Goal: Task Accomplishment & Management: Complete application form

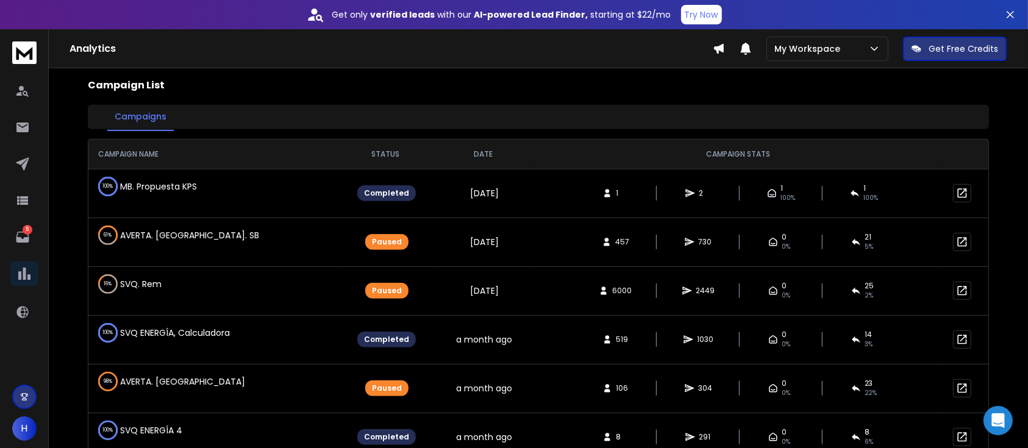
scroll to position [488, 0]
click at [24, 126] on icon at bounding box center [22, 127] width 15 height 15
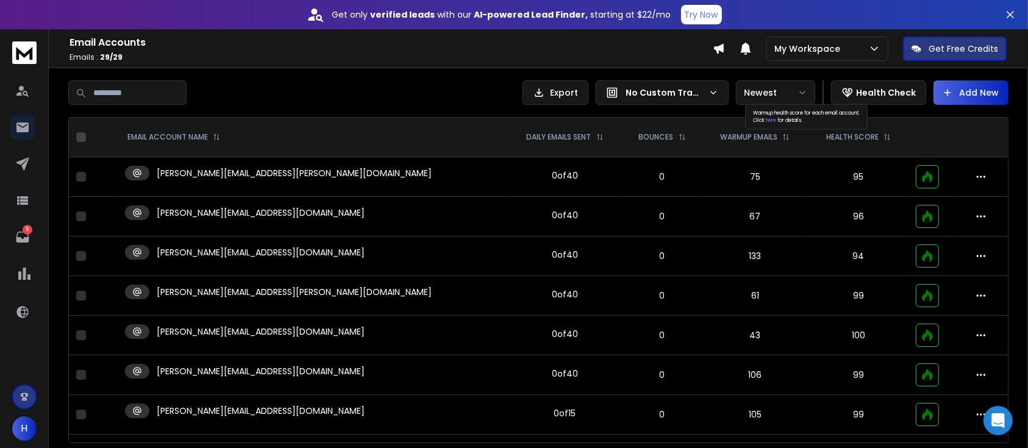
click at [827, 137] on p "HEALTH SCORE" at bounding box center [853, 137] width 52 height 10
click at [827, 138] on p "HEALTH SCORE" at bounding box center [853, 137] width 52 height 10
click at [664, 97] on p "No Custom Tracking Domain" at bounding box center [665, 93] width 78 height 12
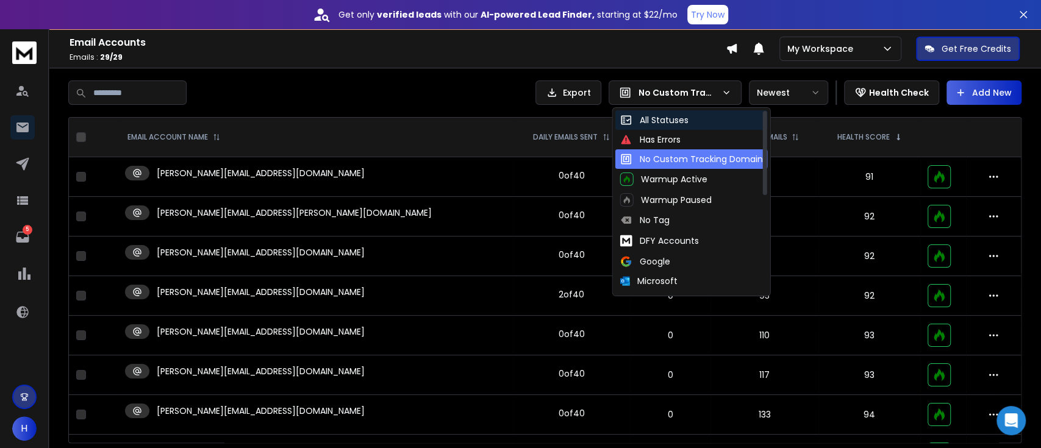
click at [653, 119] on div "All Statuses" at bounding box center [654, 120] width 68 height 12
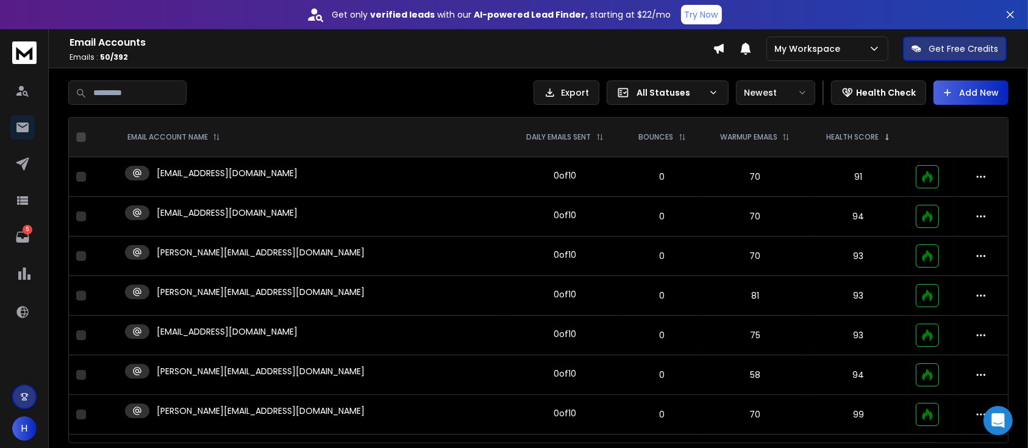
click at [248, 174] on p "marcos@grupovantage.store" at bounding box center [227, 173] width 141 height 12
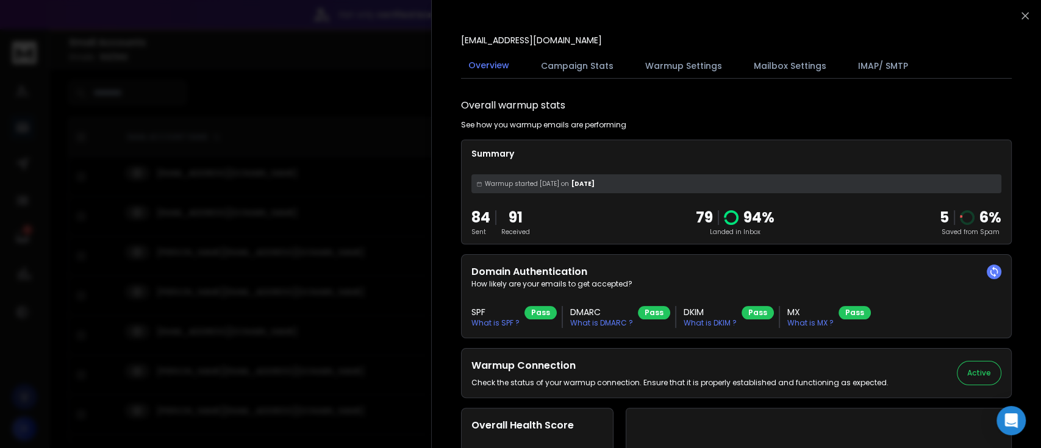
click at [331, 110] on div at bounding box center [520, 224] width 1041 height 448
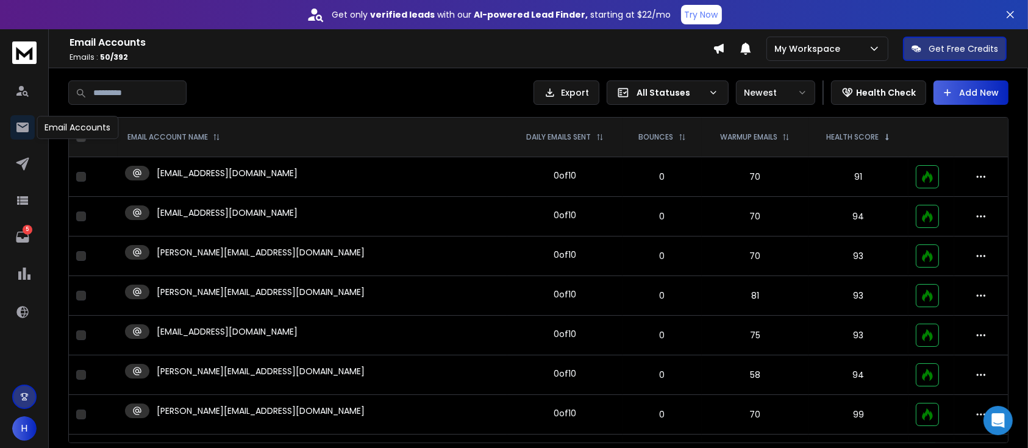
click at [29, 127] on icon at bounding box center [22, 127] width 15 height 15
click at [45, 163] on div "Campaigns" at bounding box center [69, 163] width 65 height 23
click at [37, 160] on div "Campaigns" at bounding box center [69, 163] width 65 height 23
click at [28, 163] on icon at bounding box center [22, 164] width 15 height 15
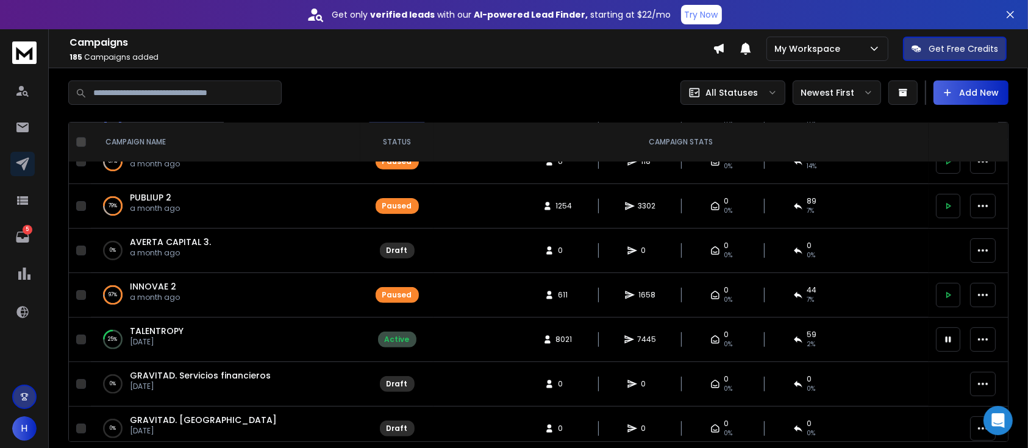
scroll to position [488, 0]
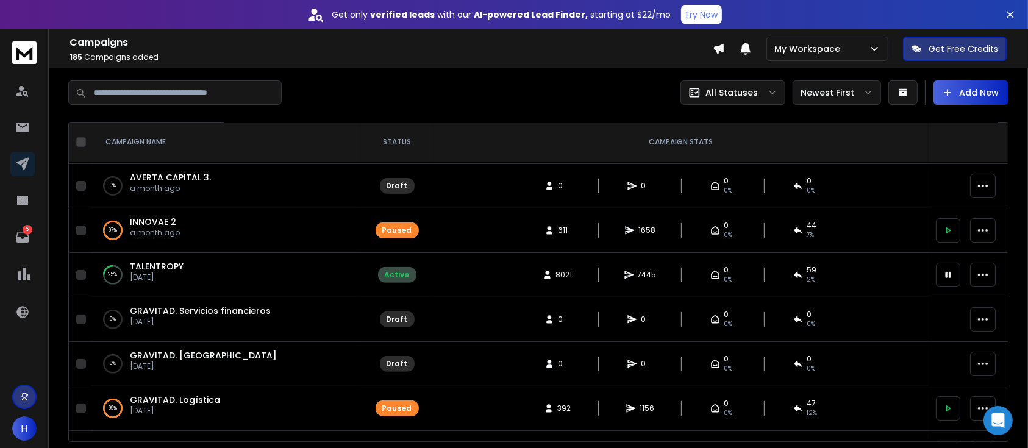
click at [441, 277] on div "8021 7445 0 0% 59 2 %" at bounding box center [681, 275] width 481 height 20
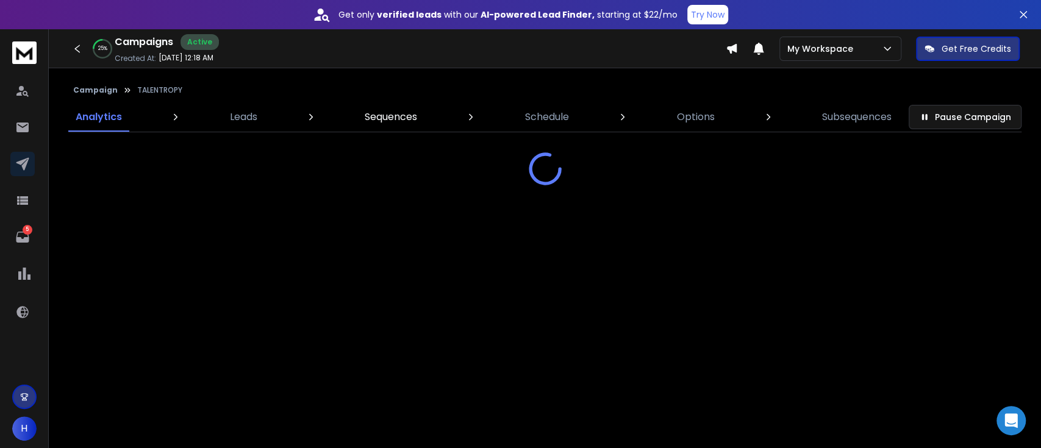
click at [396, 113] on p "Sequences" at bounding box center [391, 117] width 52 height 15
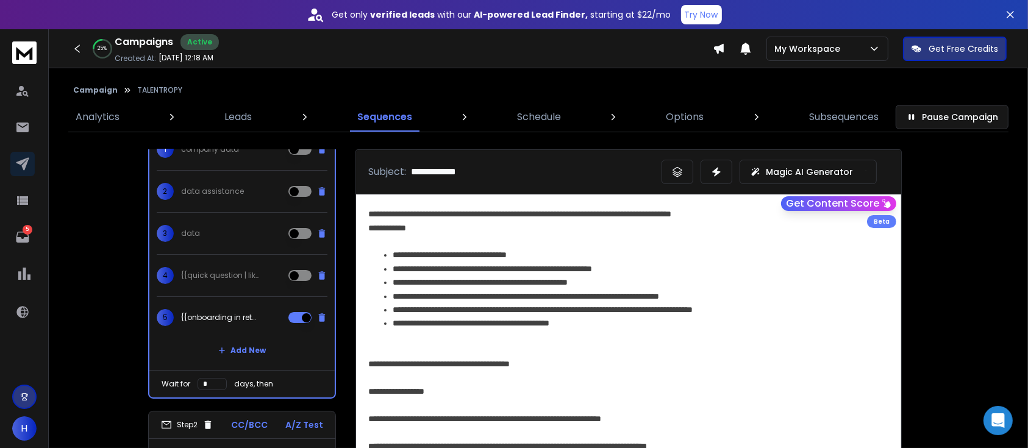
scroll to position [81, 0]
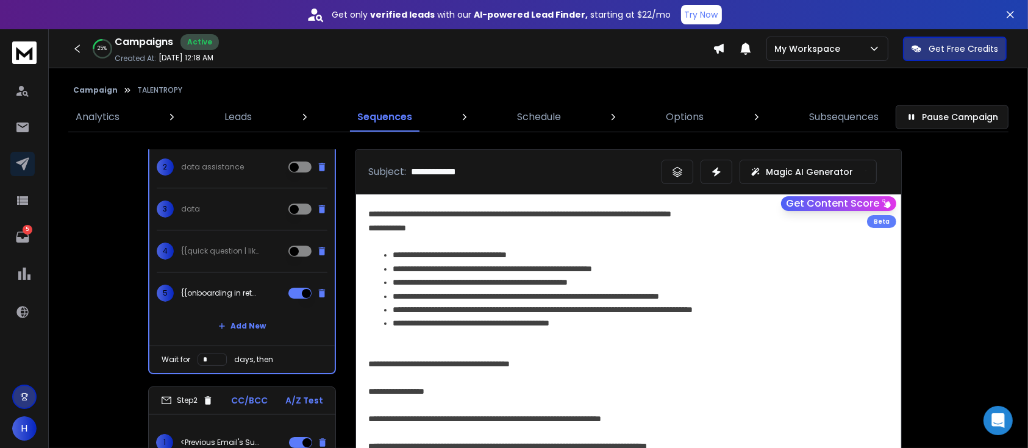
click at [213, 298] on div "5 {{onboarding in retail | onboardings| onboarding solutionss| improve onboardi…" at bounding box center [208, 293] width 102 height 17
type input "**********"
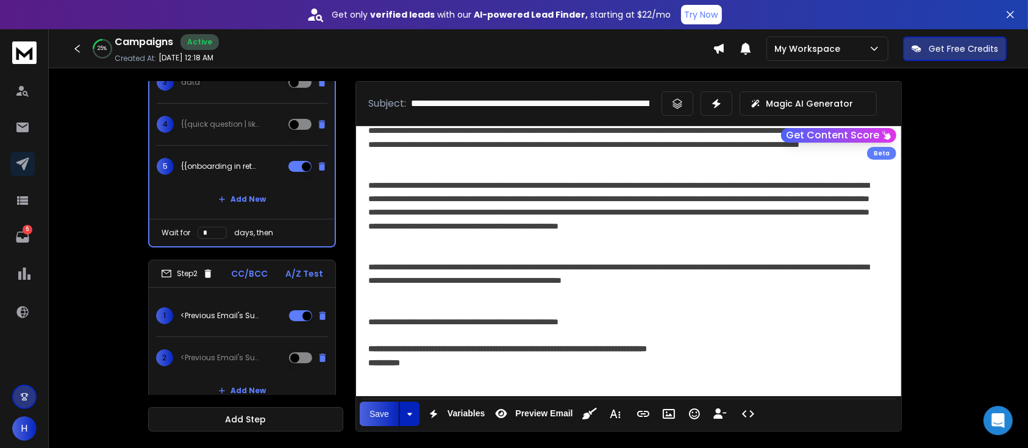
scroll to position [162, 0]
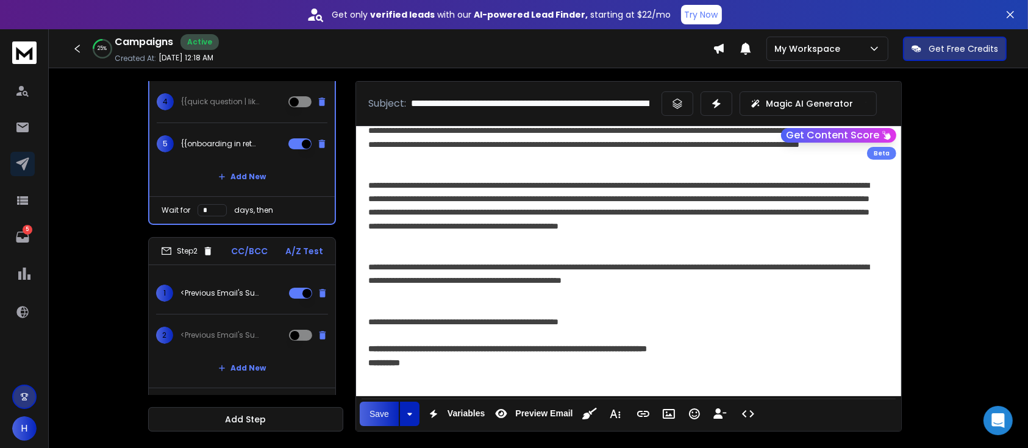
click at [218, 290] on p "<Previous Email's Subject>" at bounding box center [220, 294] width 78 height 10
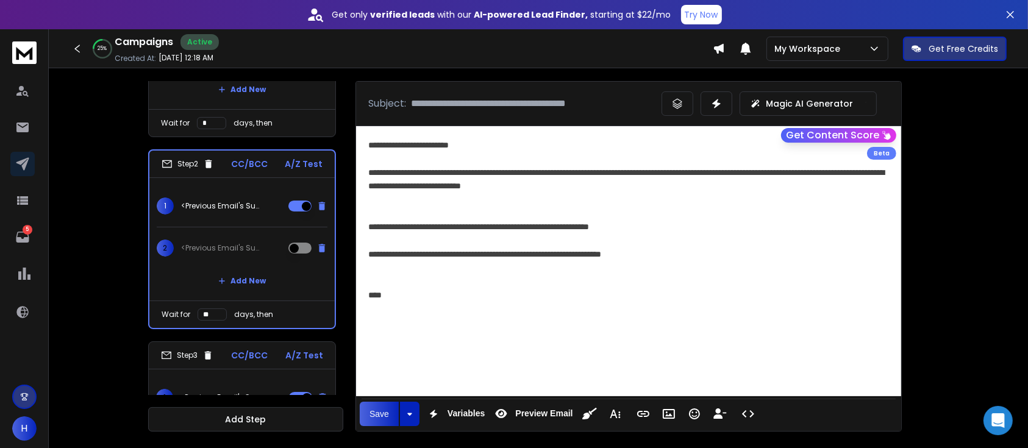
scroll to position [325, 0]
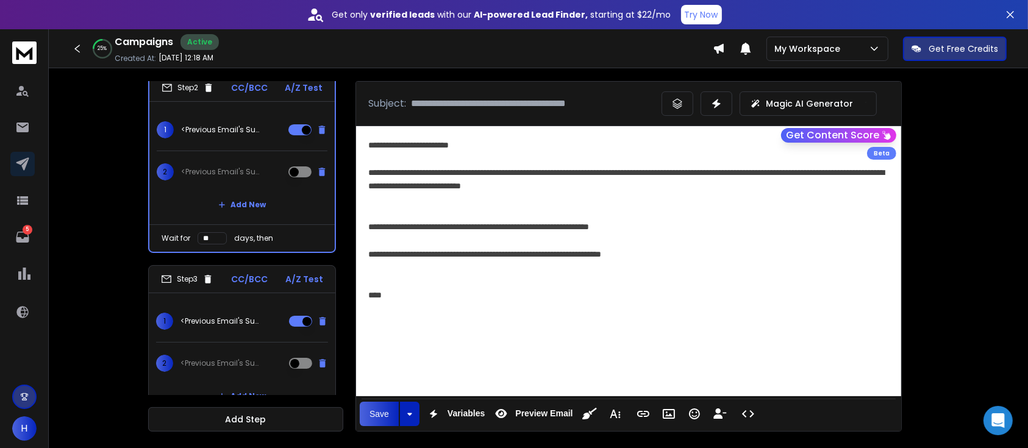
click at [210, 175] on p "<Previous Email's Subject>" at bounding box center [220, 172] width 78 height 10
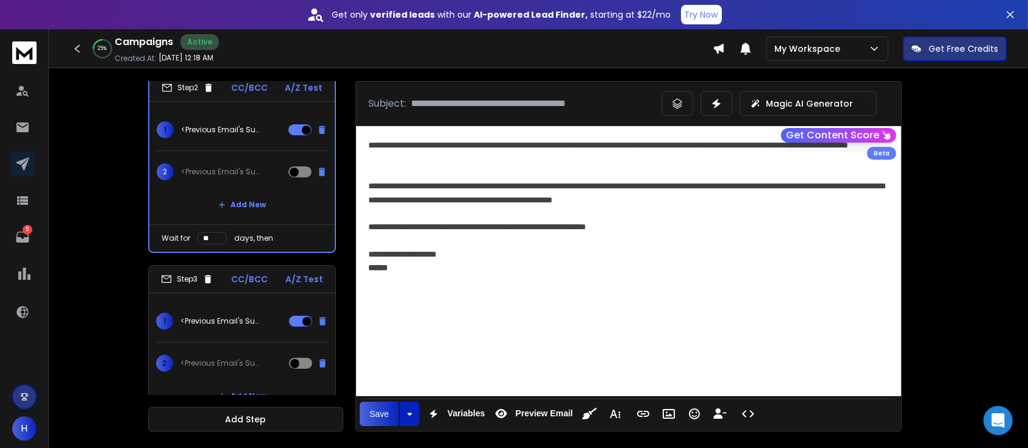
scroll to position [244, 0]
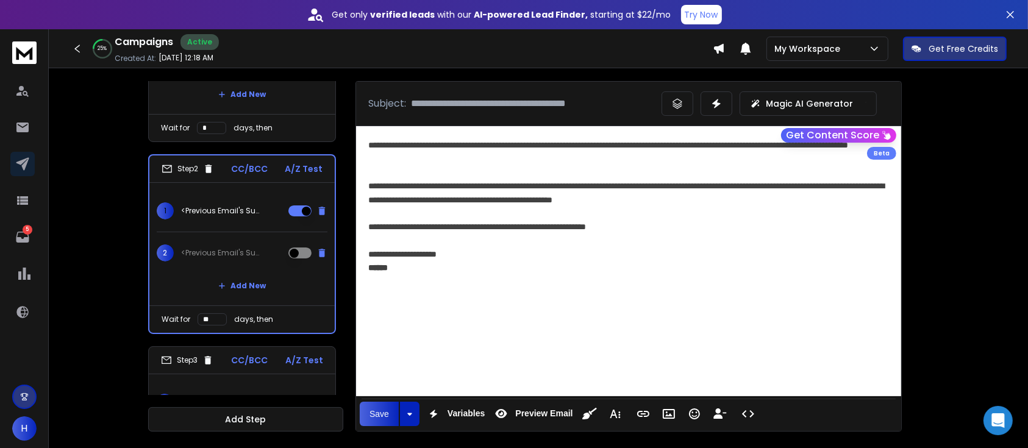
click at [211, 212] on p "<Previous Email's Subject>" at bounding box center [220, 211] width 78 height 10
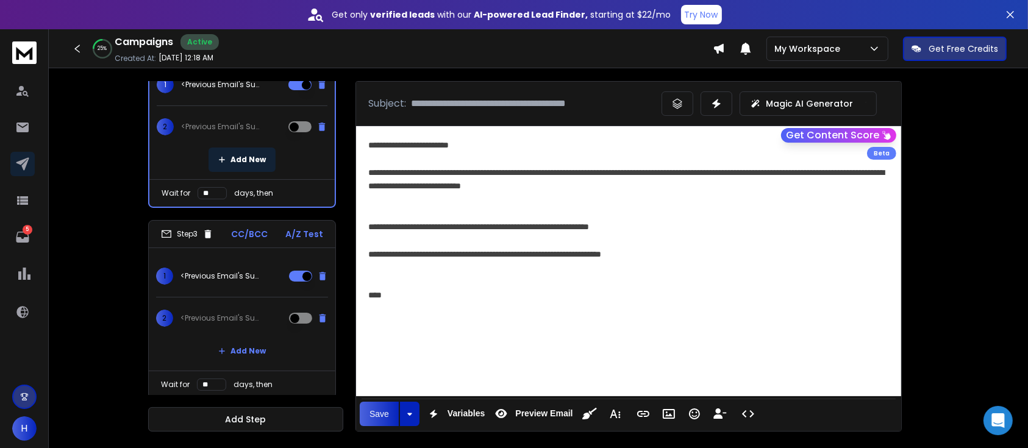
scroll to position [406, 0]
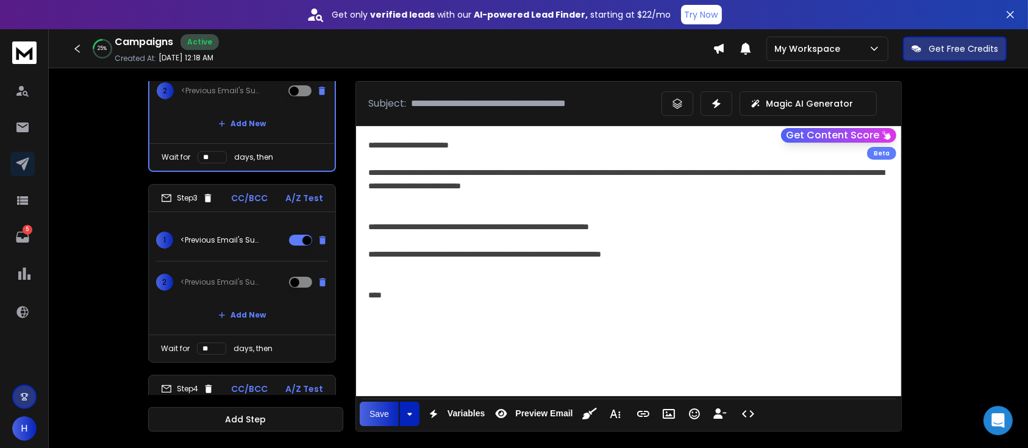
click at [228, 232] on div "1 <Previous Email's Subject>" at bounding box center [207, 240] width 102 height 17
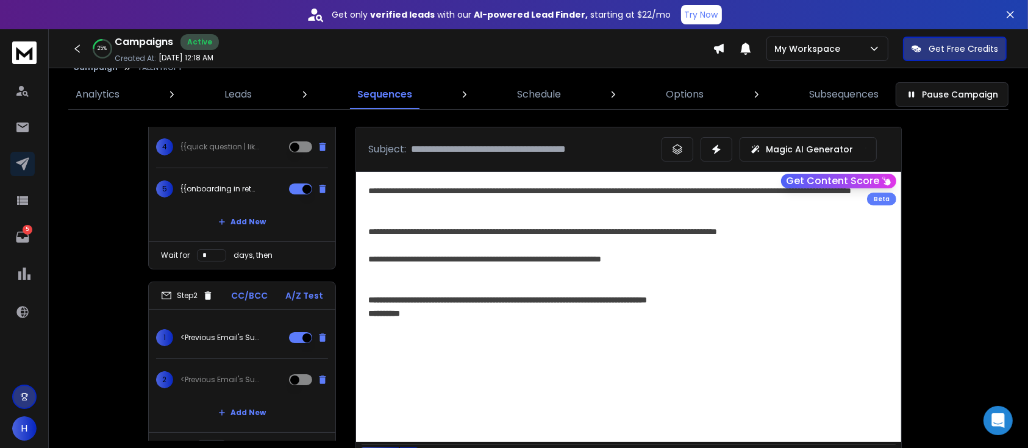
scroll to position [0, 0]
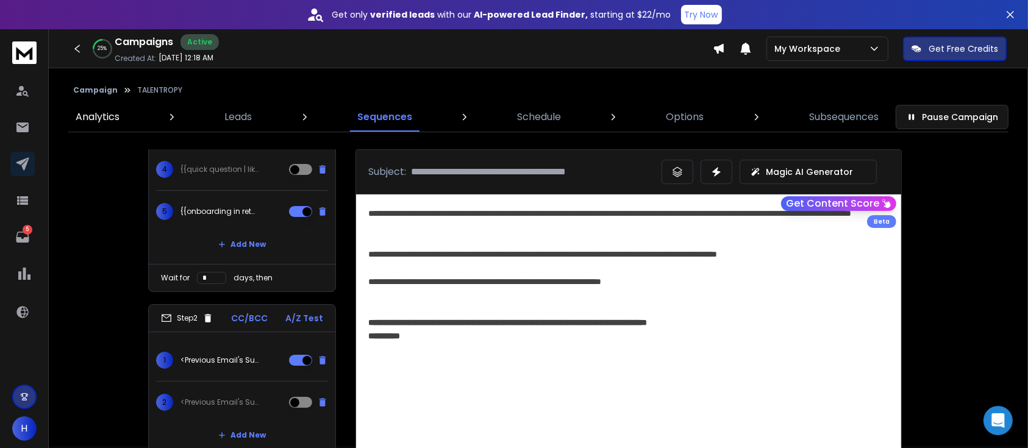
click at [93, 121] on p "Analytics" at bounding box center [98, 117] width 44 height 15
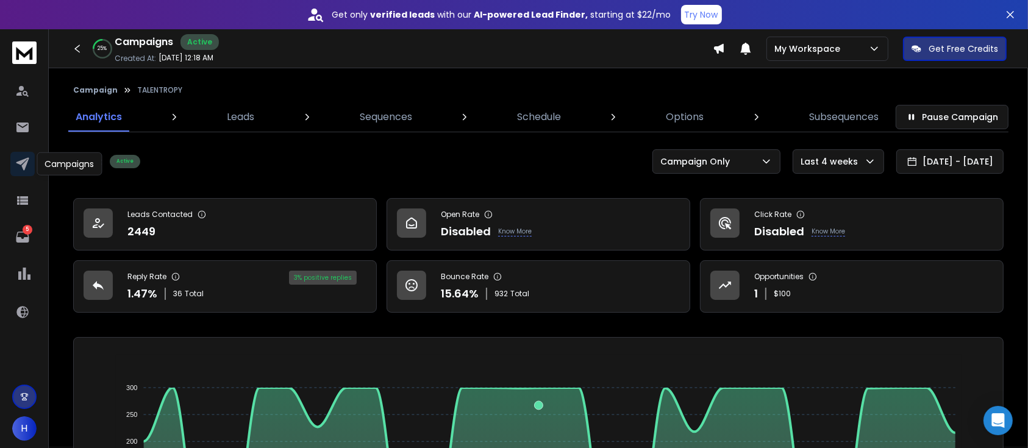
click at [15, 159] on icon at bounding box center [22, 164] width 15 height 15
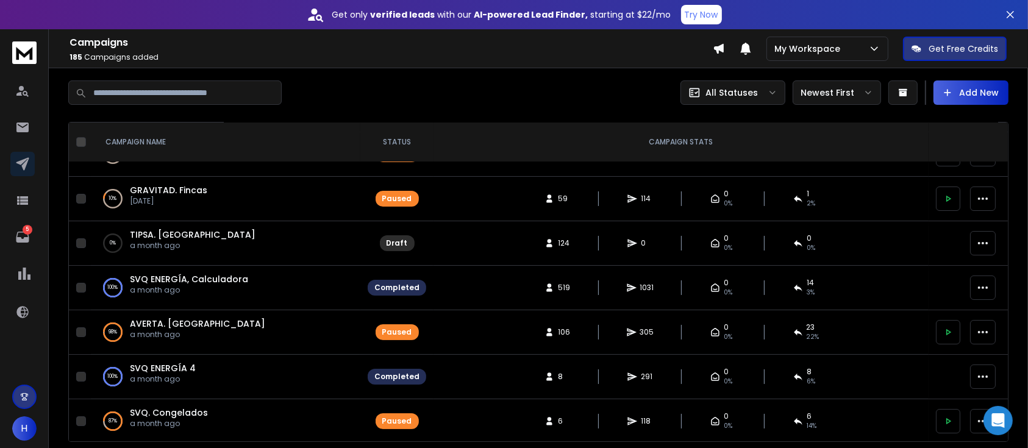
scroll to position [406, 0]
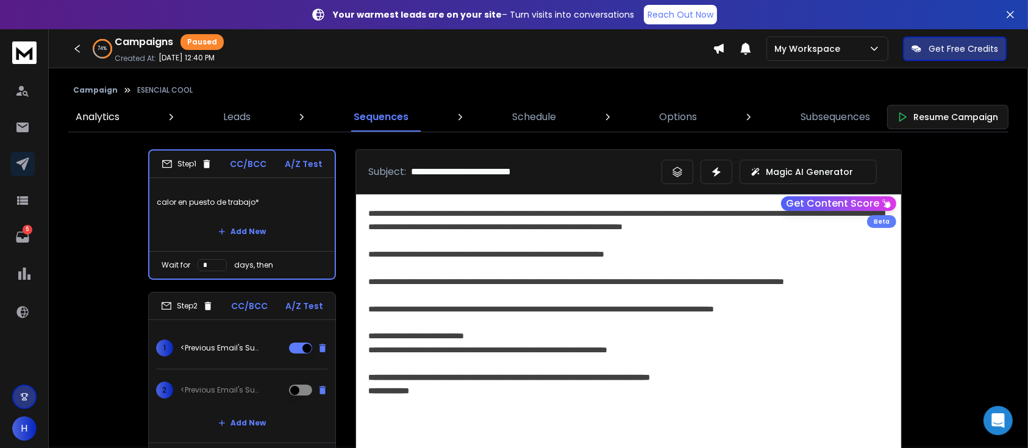
click at [101, 124] on link "Analytics" at bounding box center [97, 116] width 59 height 29
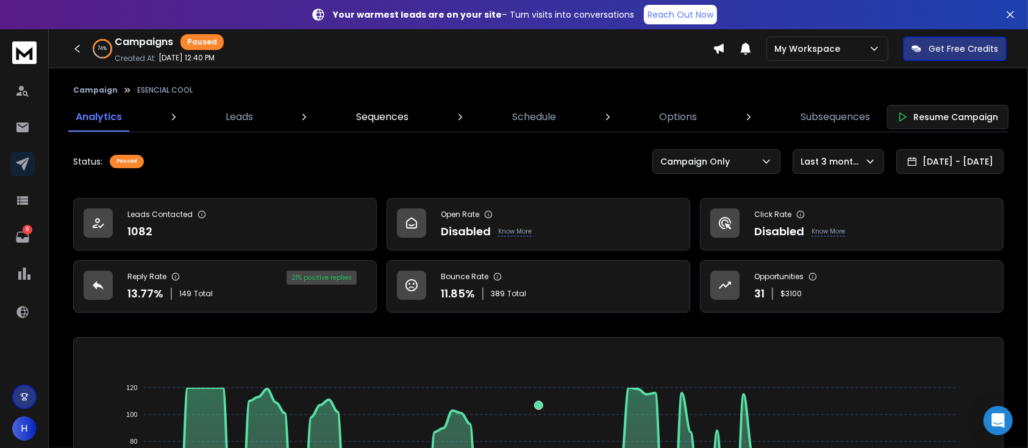
click at [386, 109] on link "Sequences" at bounding box center [382, 116] width 67 height 29
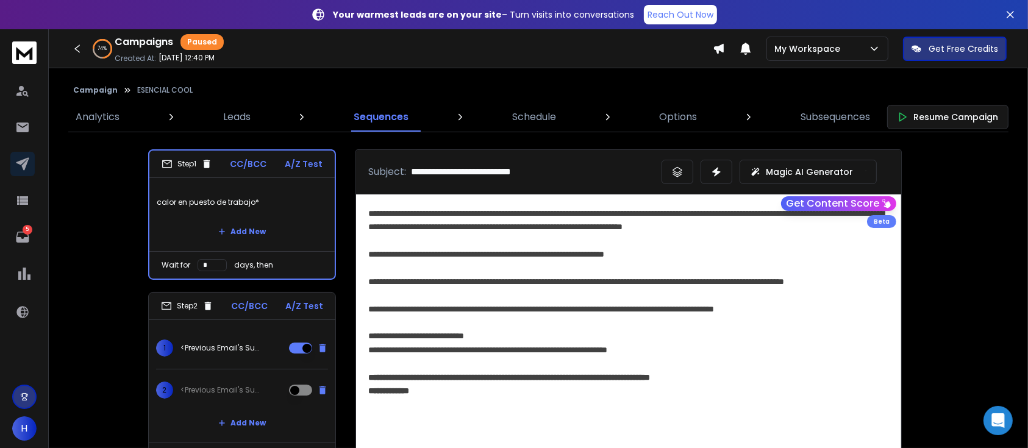
click at [219, 354] on div "1 <Previous Email's Subject>" at bounding box center [207, 348] width 102 height 17
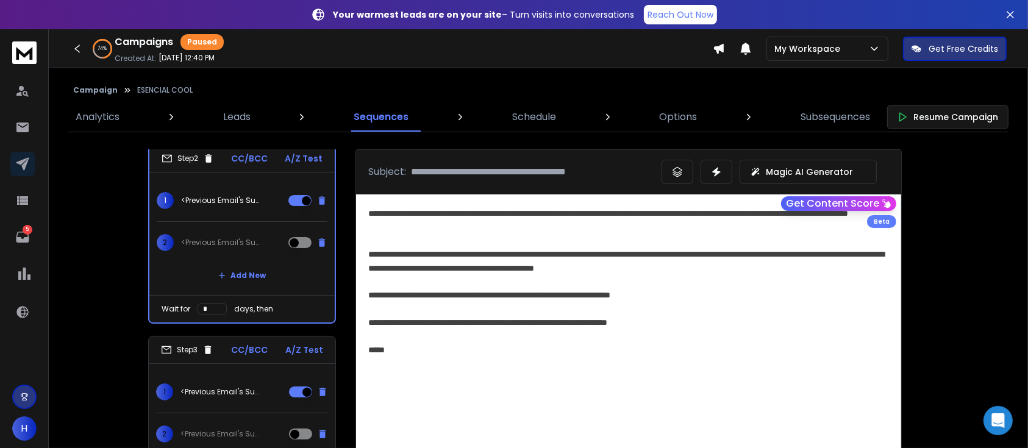
scroll to position [162, 0]
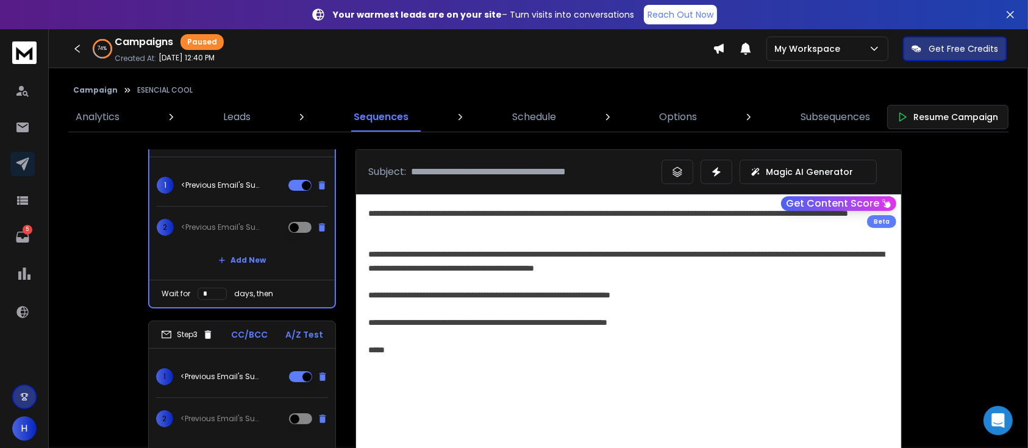
click at [226, 377] on p "<Previous Email's Subject>" at bounding box center [220, 377] width 78 height 10
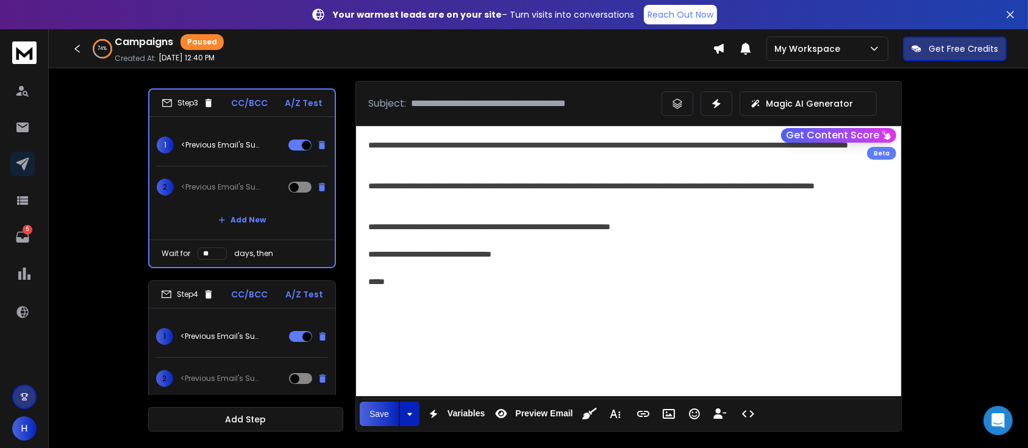
scroll to position [361, 0]
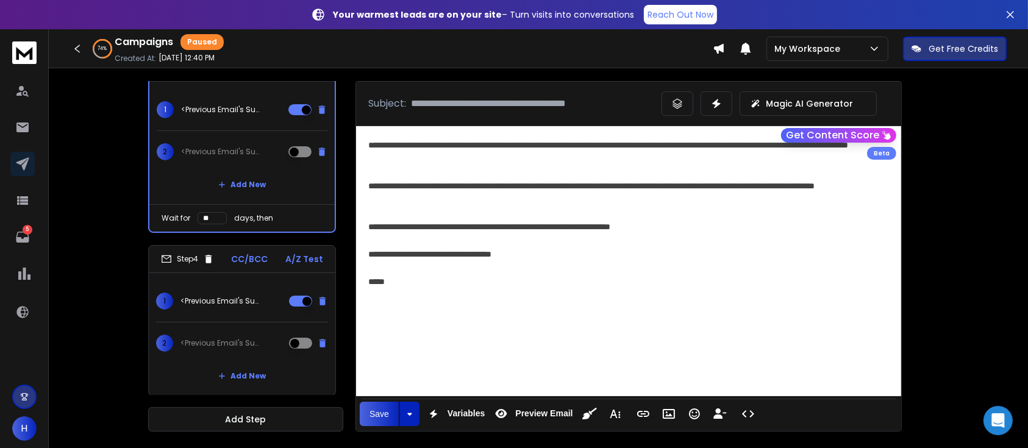
click at [225, 307] on div "1 <Previous Email's Subject>" at bounding box center [207, 301] width 102 height 17
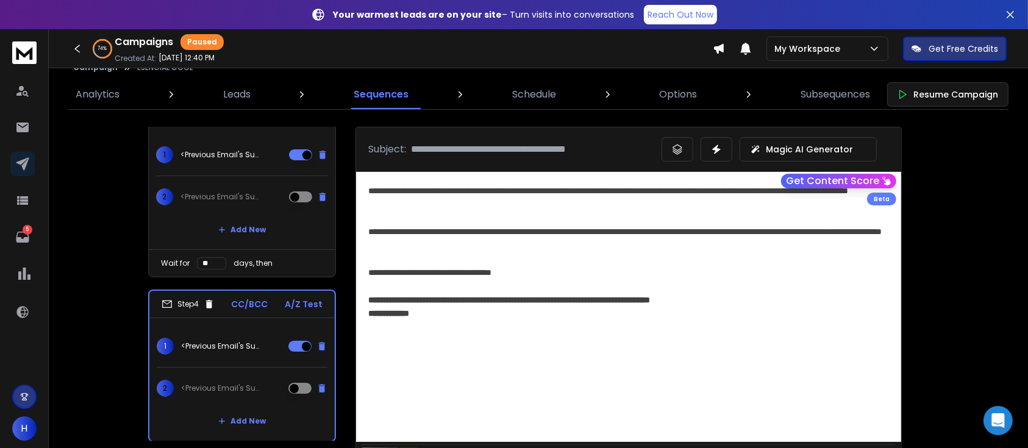
scroll to position [0, 0]
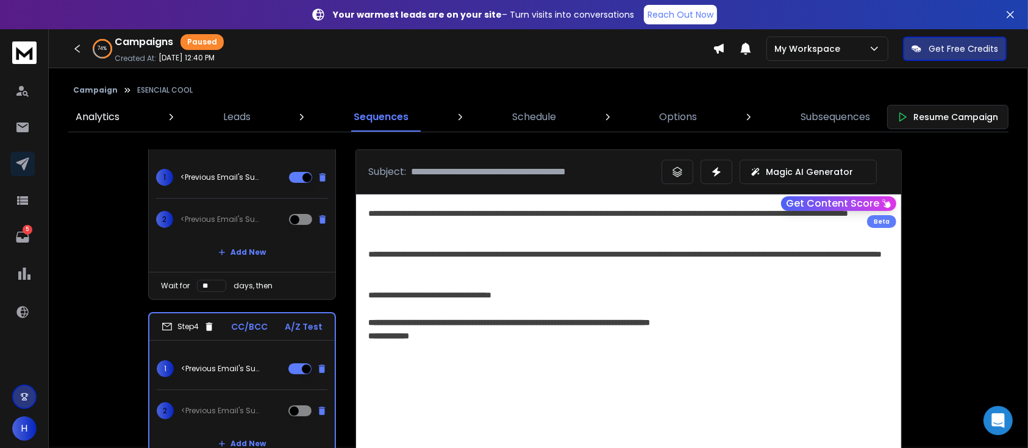
click at [91, 109] on link "Analytics" at bounding box center [97, 116] width 59 height 29
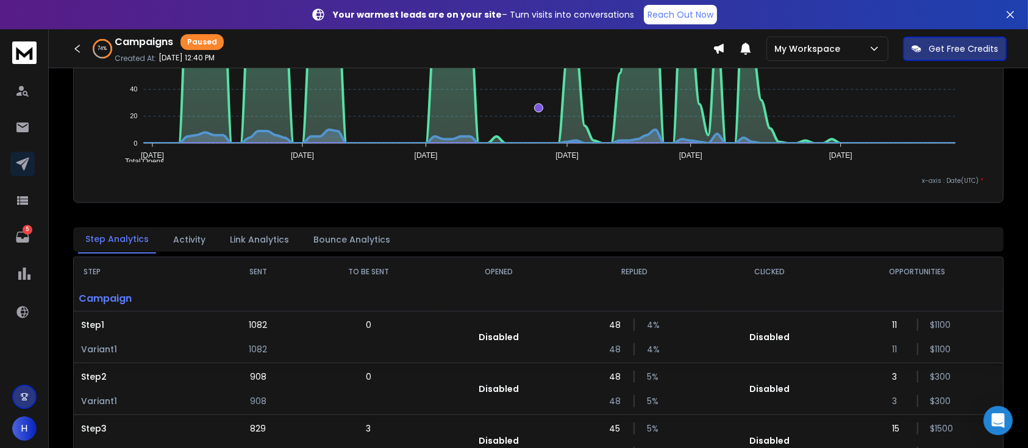
scroll to position [498, 0]
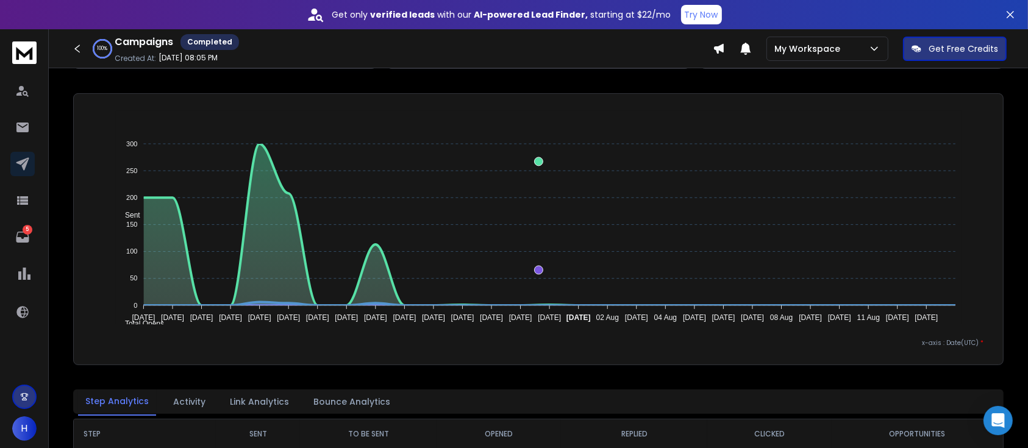
scroll to position [395, 0]
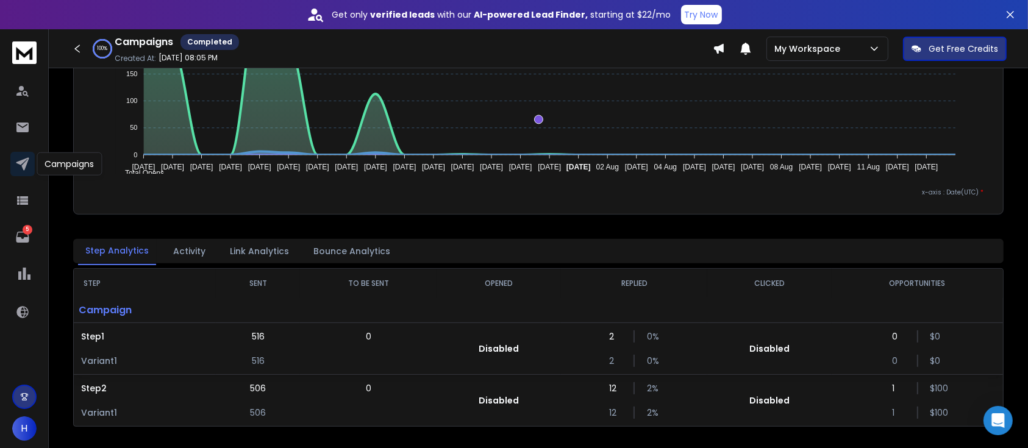
click at [21, 162] on icon at bounding box center [22, 163] width 13 height 13
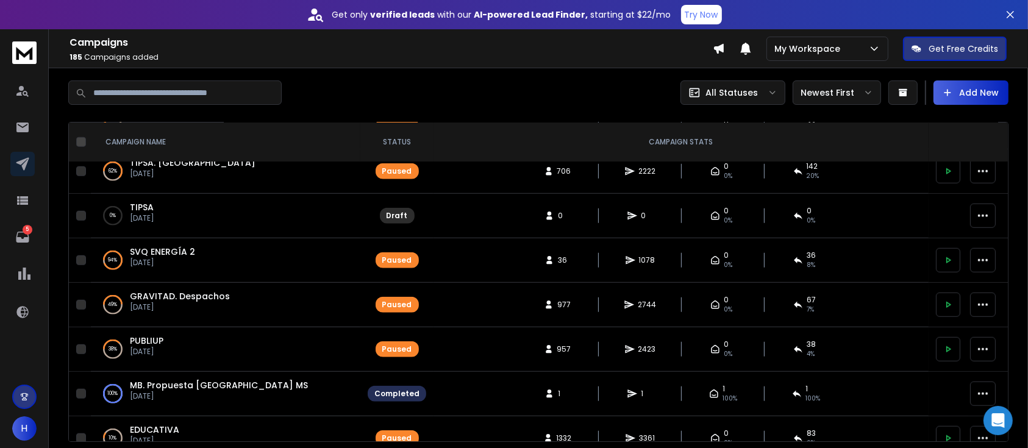
scroll to position [1138, 0]
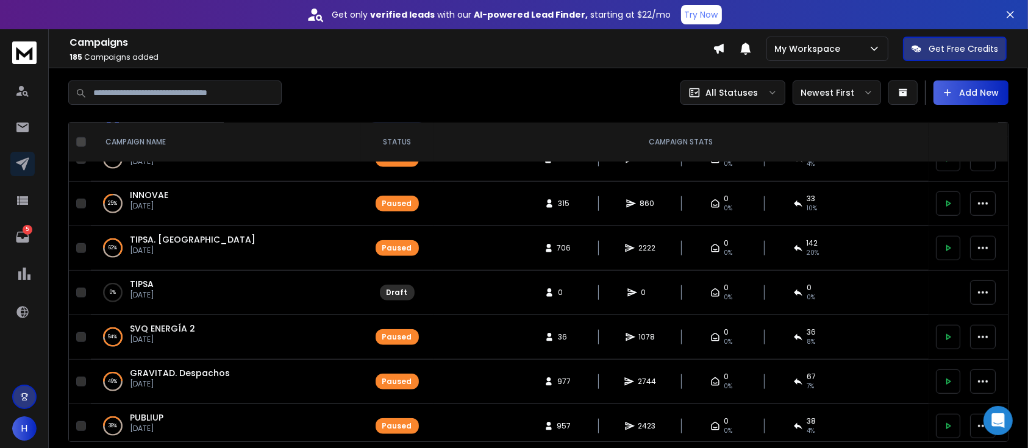
click at [224, 242] on div "62 % TIPSA. Cataluña 2 months ago" at bounding box center [225, 248] width 245 height 29
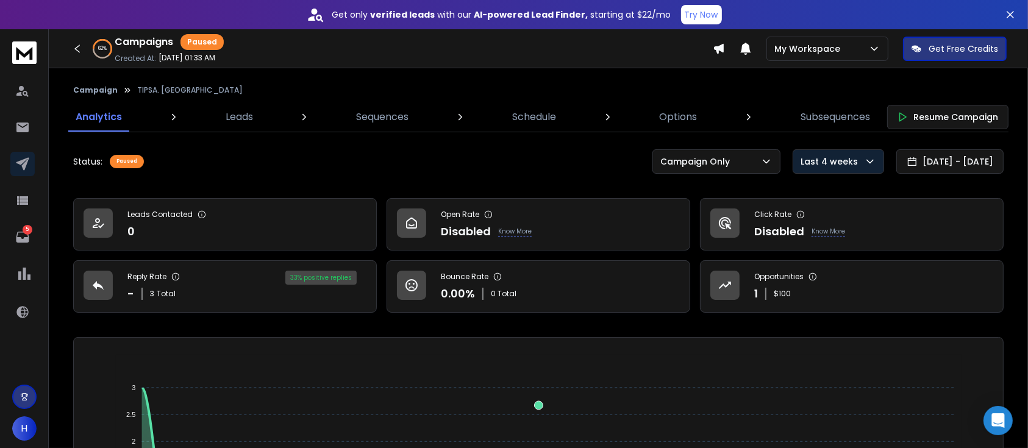
click at [793, 167] on button "Last 4 weeks" at bounding box center [838, 161] width 91 height 24
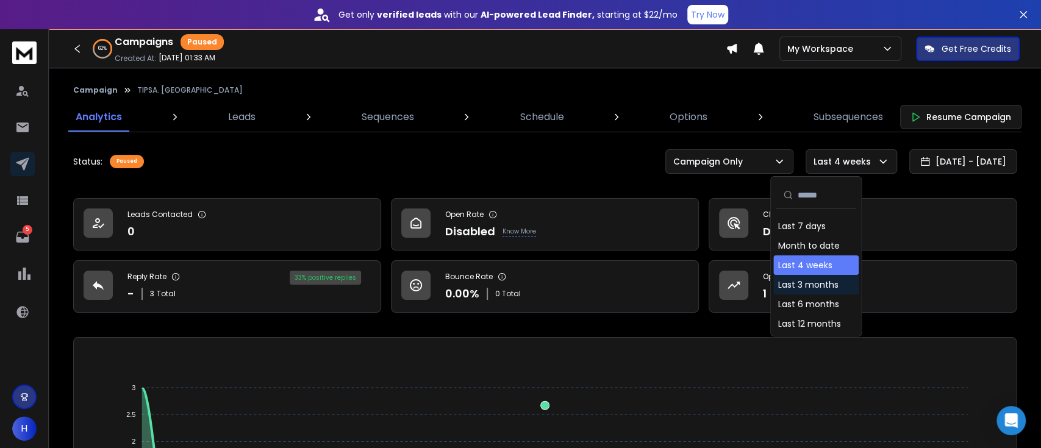
click at [809, 281] on div "Last 3 months" at bounding box center [808, 285] width 60 height 12
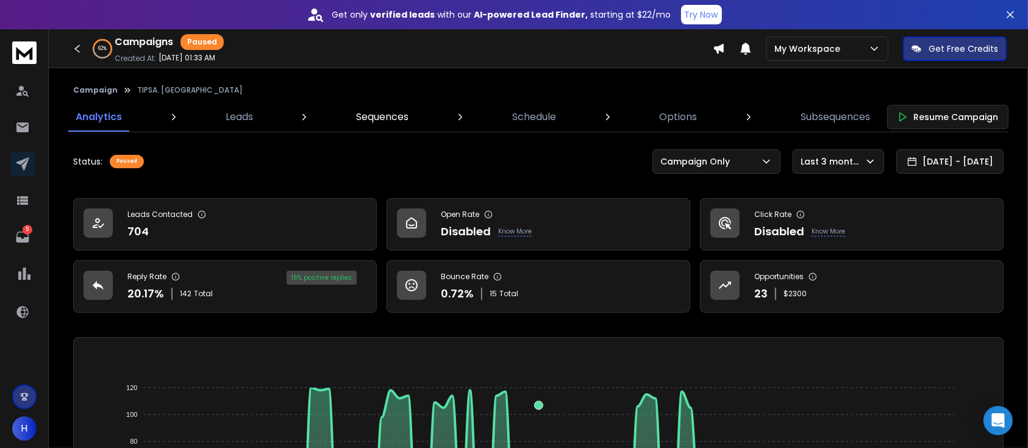
click at [367, 123] on p "Sequences" at bounding box center [382, 117] width 52 height 15
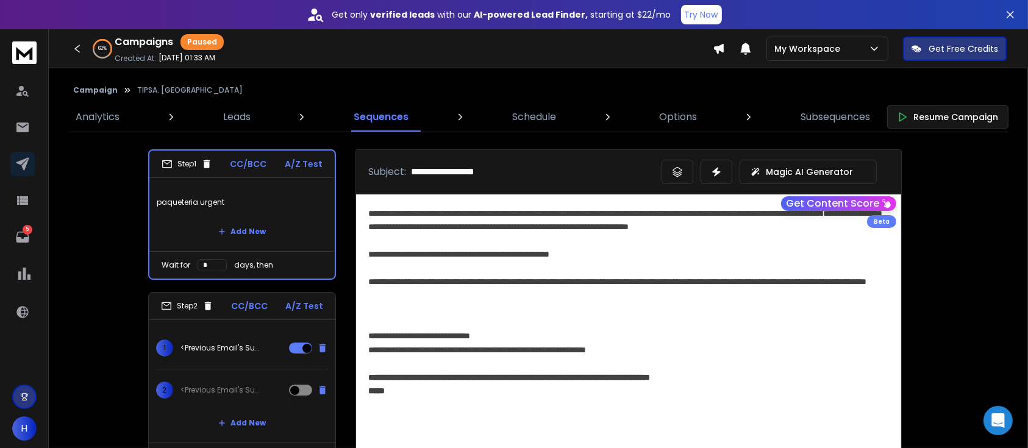
click at [219, 349] on p "<Previous Email's Subject>" at bounding box center [220, 348] width 78 height 10
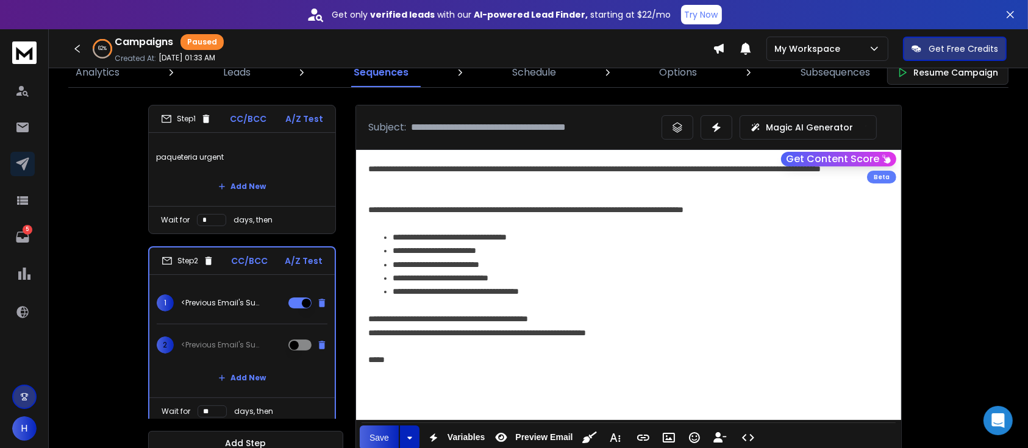
scroll to position [68, 0]
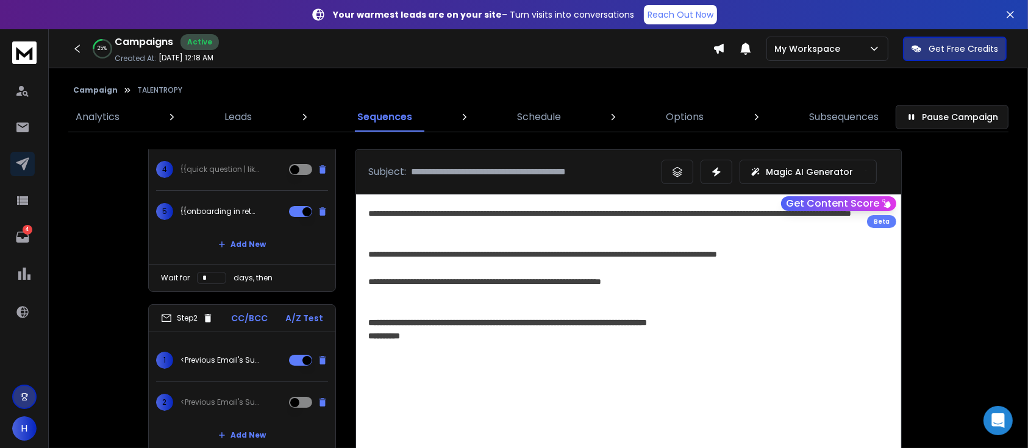
scroll to position [244, 0]
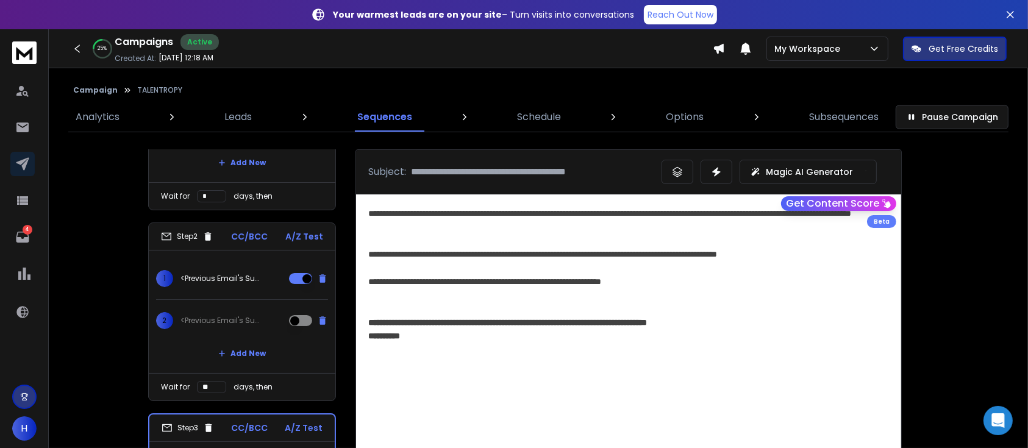
click at [210, 281] on p "<Previous Email's Subject>" at bounding box center [220, 279] width 78 height 10
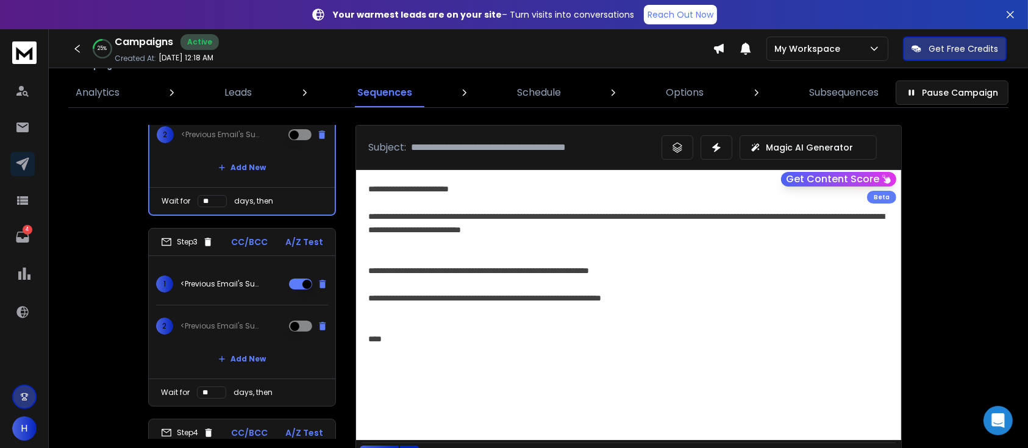
scroll to position [68, 0]
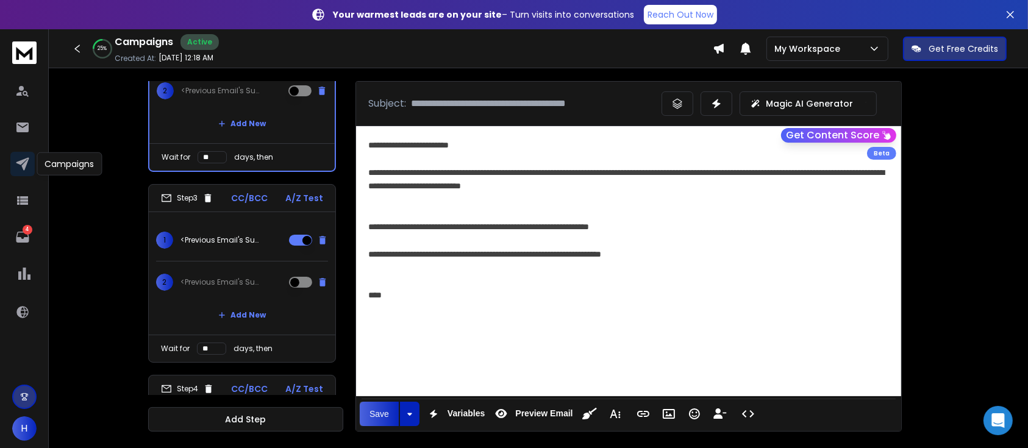
click at [16, 162] on icon at bounding box center [22, 163] width 13 height 13
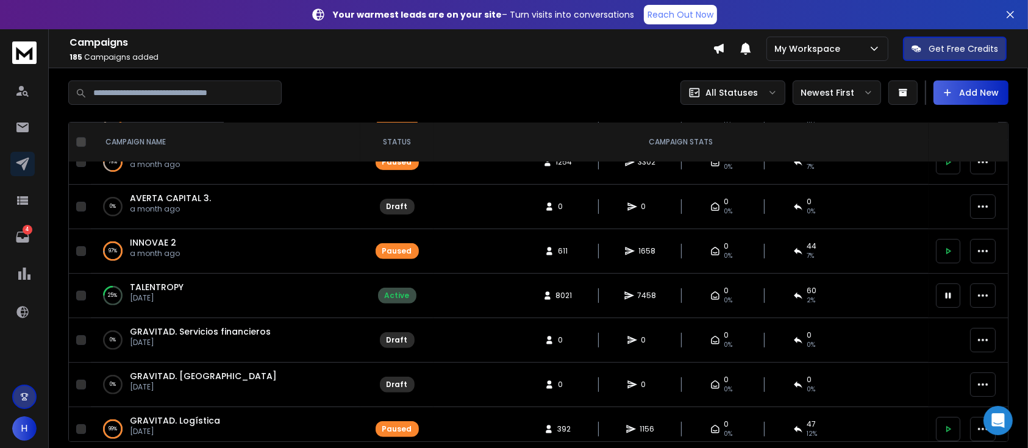
scroll to position [569, 0]
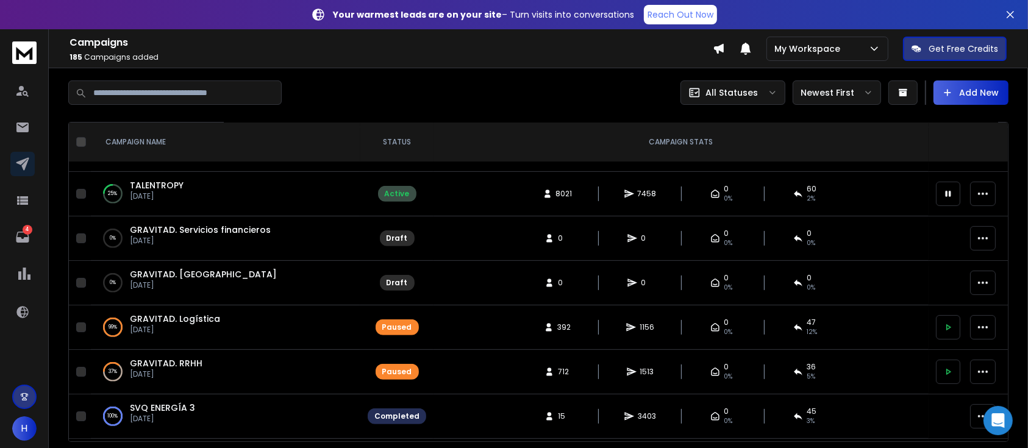
click at [946, 193] on icon at bounding box center [948, 194] width 5 height 6
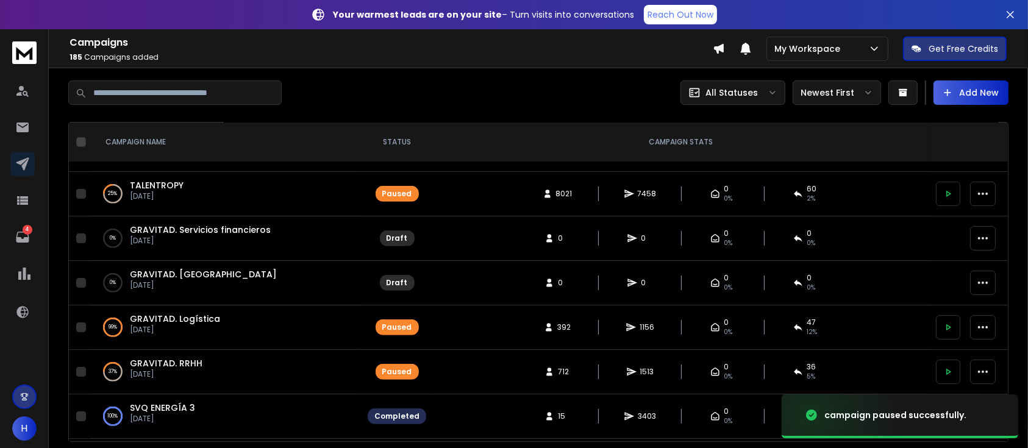
scroll to position [488, 0]
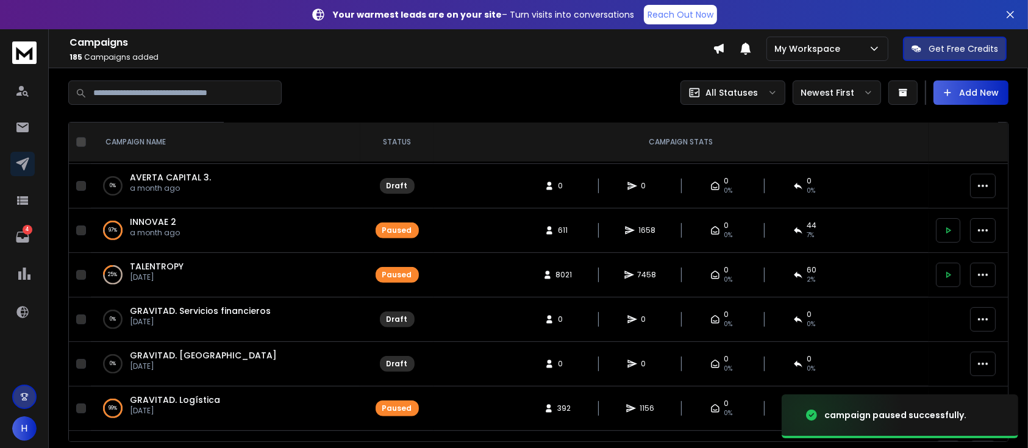
click at [977, 272] on icon "button" at bounding box center [983, 275] width 12 height 12
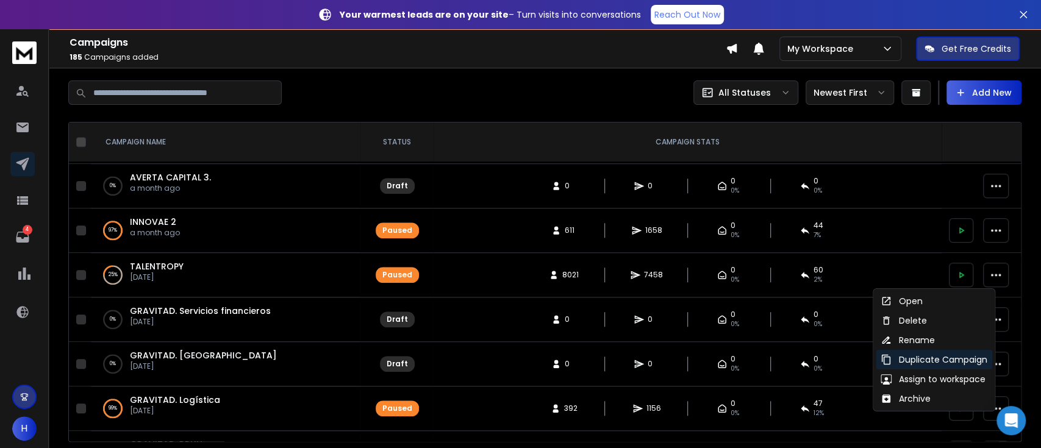
click at [958, 357] on div "Duplicate Campaign" at bounding box center [934, 360] width 107 height 12
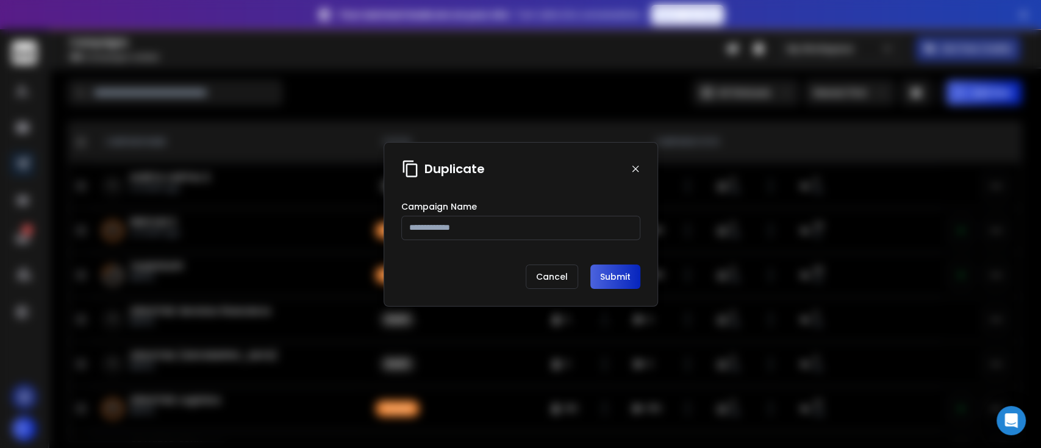
click at [486, 230] on input "text" at bounding box center [520, 228] width 239 height 24
type input "**********"
click at [621, 273] on button "Submit" at bounding box center [615, 277] width 50 height 24
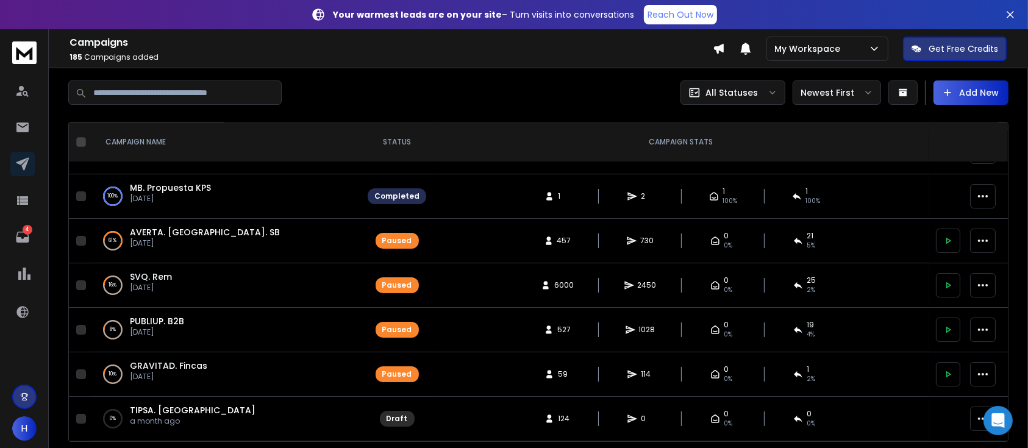
scroll to position [0, 0]
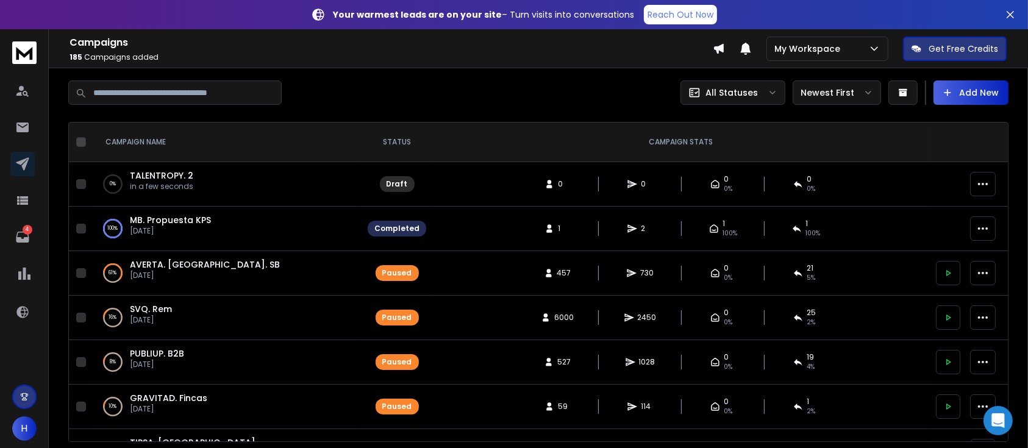
click at [178, 174] on span "TALENTROPY. 2" at bounding box center [161, 176] width 63 height 12
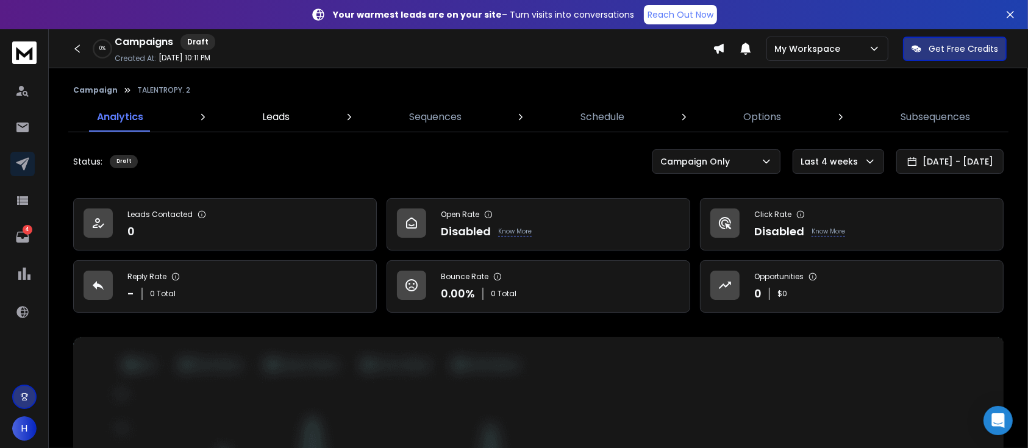
click at [282, 118] on p "Leads" at bounding box center [275, 117] width 27 height 15
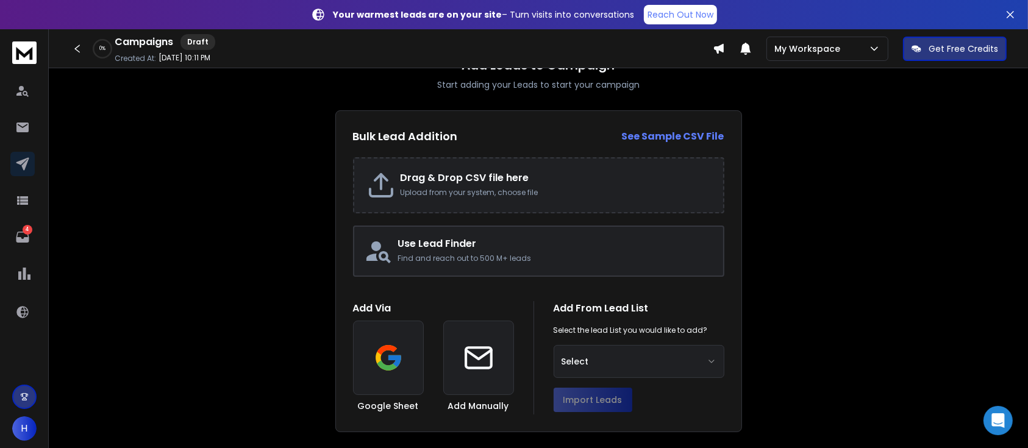
scroll to position [24, 0]
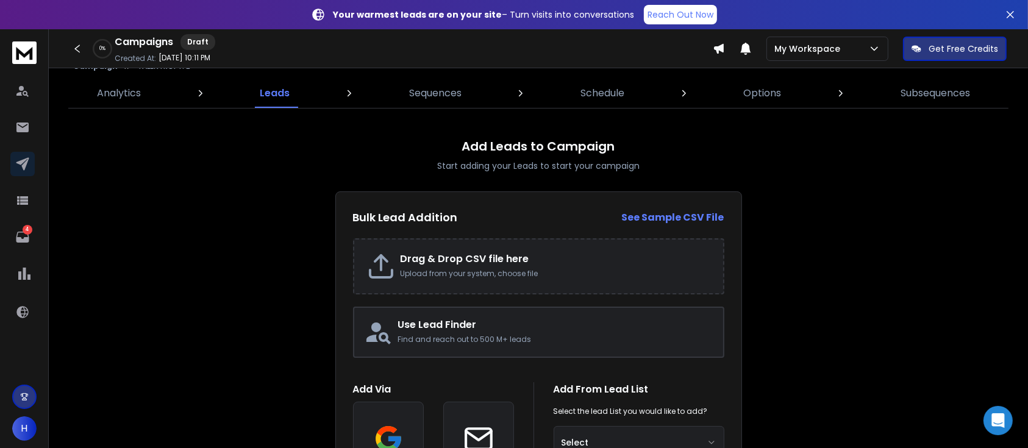
click at [483, 262] on h2 "Drag & Drop CSV file here" at bounding box center [556, 259] width 310 height 15
type input "**********"
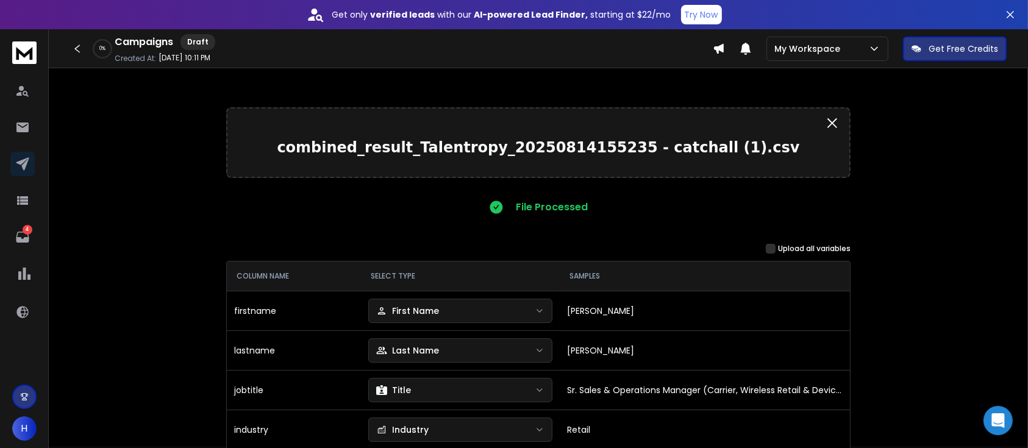
click at [831, 124] on icon at bounding box center [833, 123] width 10 height 10
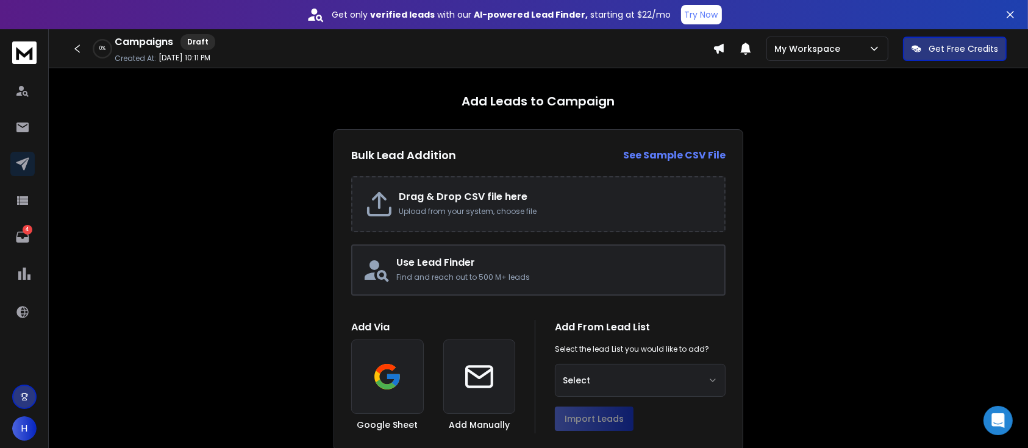
scroll to position [10, 0]
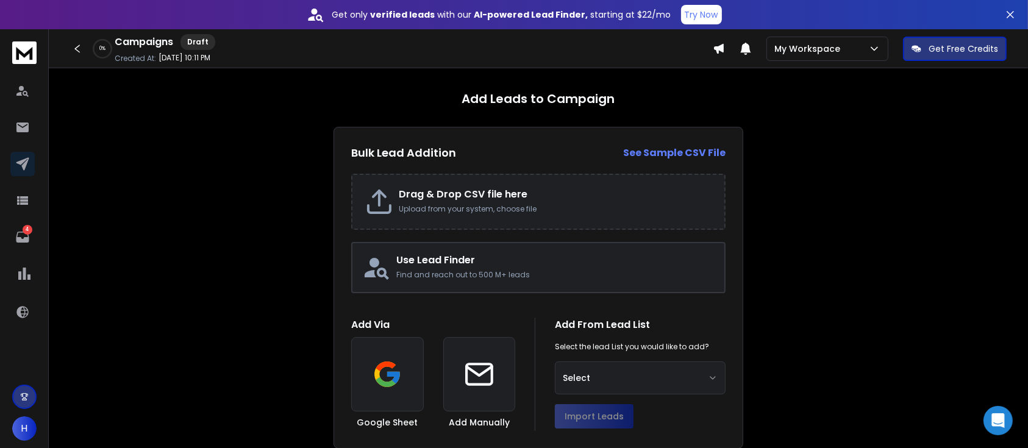
click at [500, 201] on h2 "Drag & Drop CSV file here" at bounding box center [556, 194] width 314 height 15
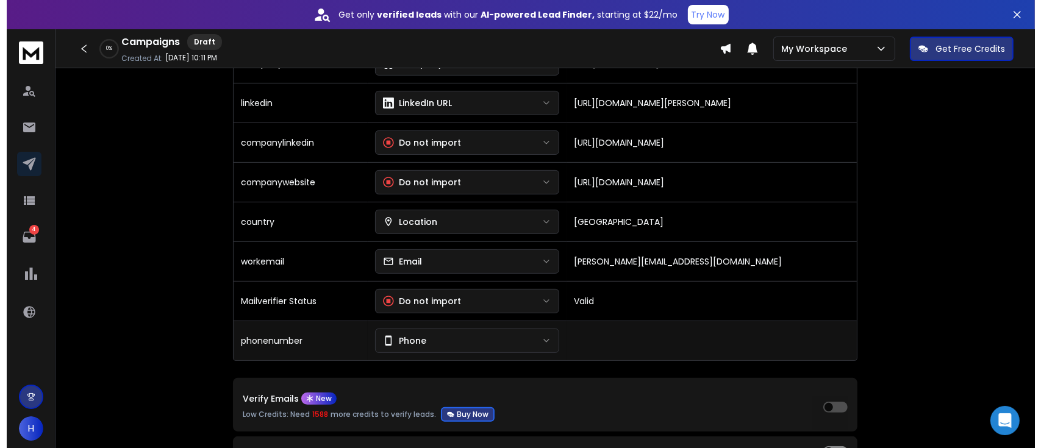
scroll to position [325, 0]
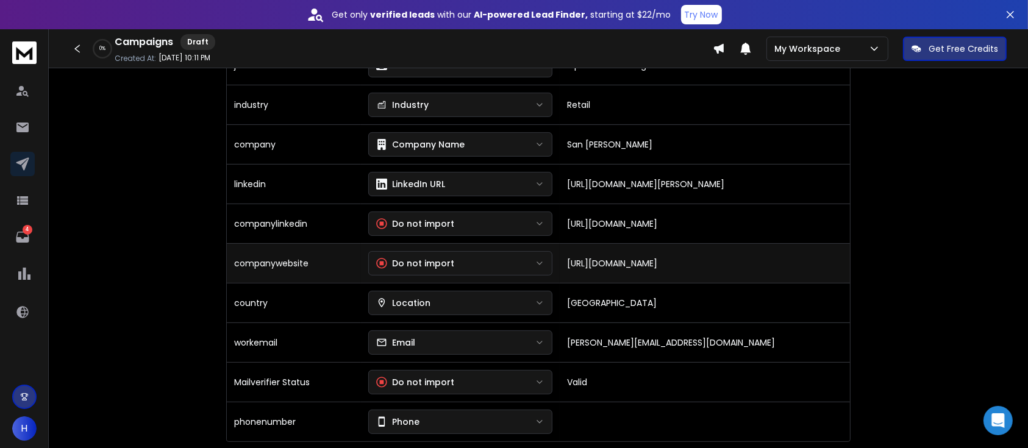
click at [483, 261] on button "Do not import" at bounding box center [460, 263] width 184 height 24
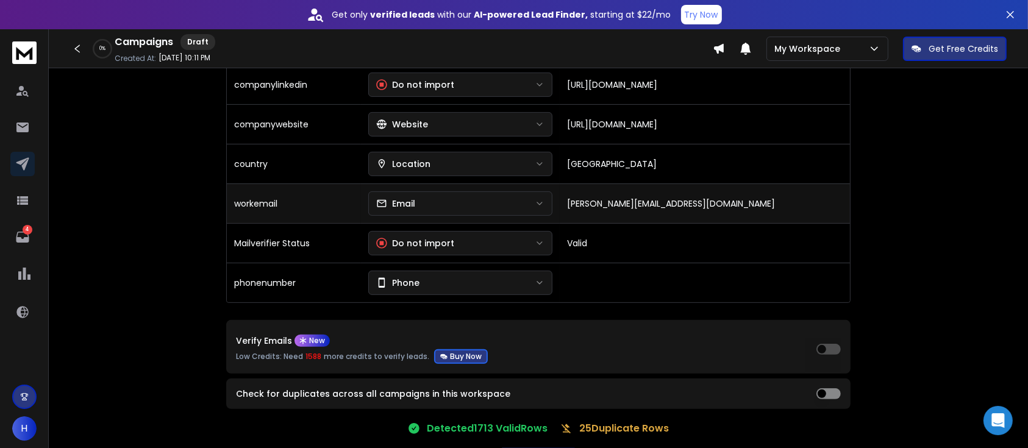
scroll to position [506, 0]
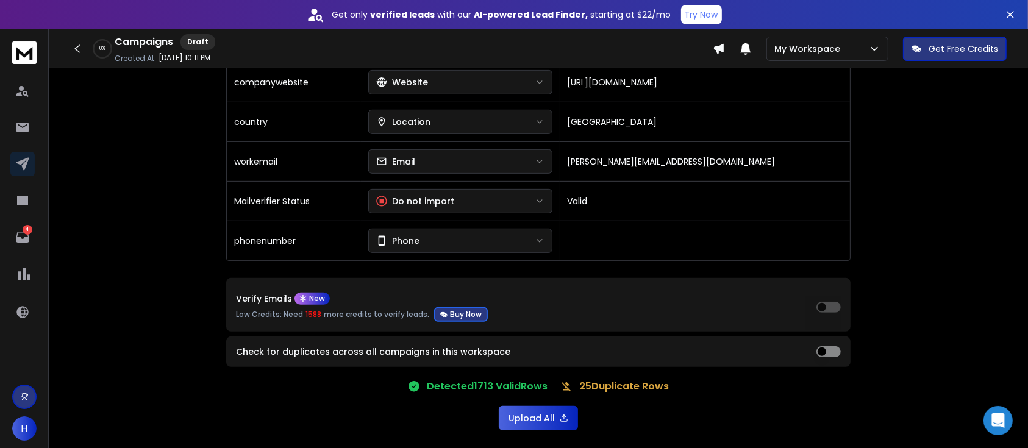
click at [526, 424] on button "Upload All" at bounding box center [538, 418] width 79 height 24
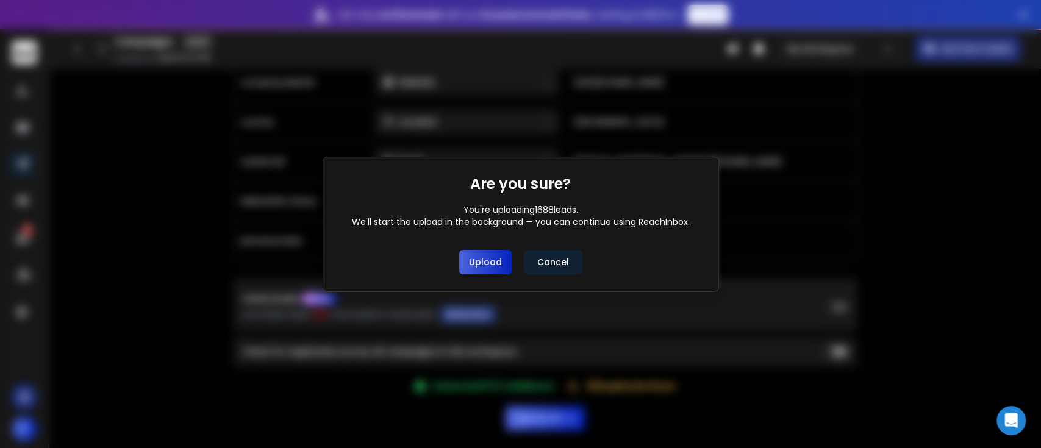
click at [480, 261] on button "Upload" at bounding box center [485, 262] width 52 height 24
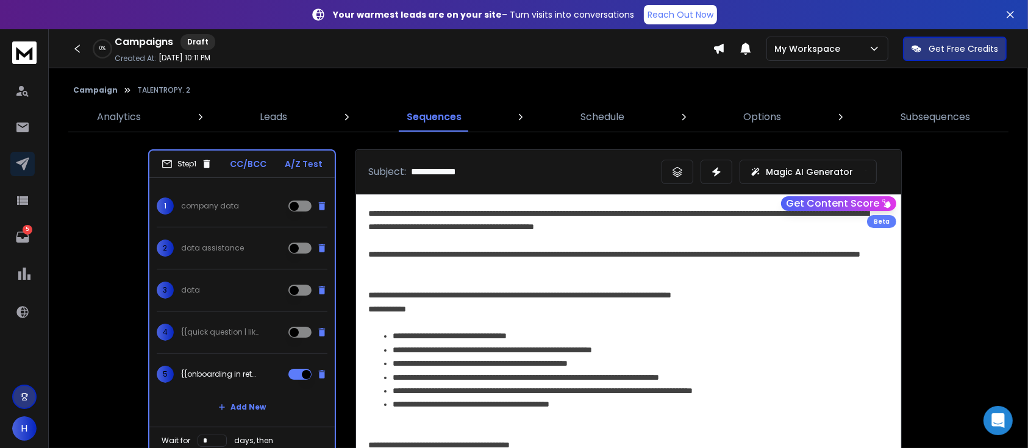
click at [243, 370] on p "{{onboarding in retail | onboardings| onboarding solutionss| improve onboarding…" at bounding box center [220, 375] width 78 height 10
type input "**********"
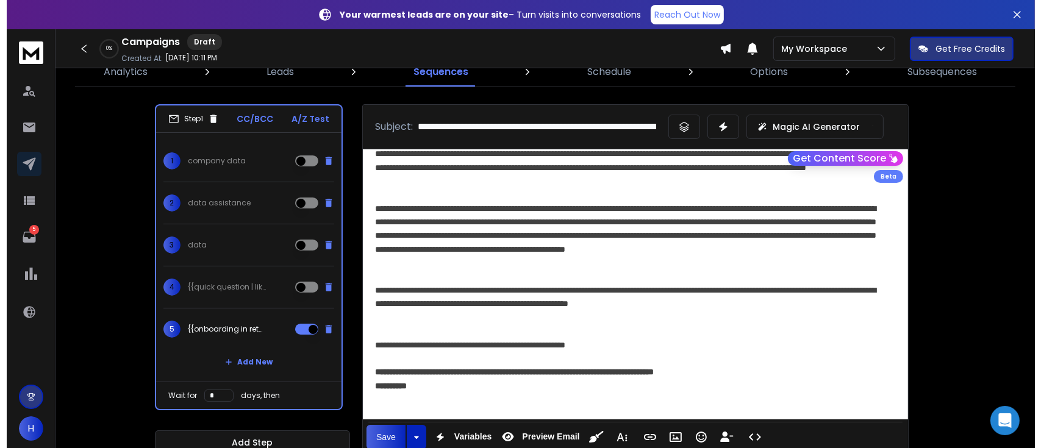
scroll to position [68, 0]
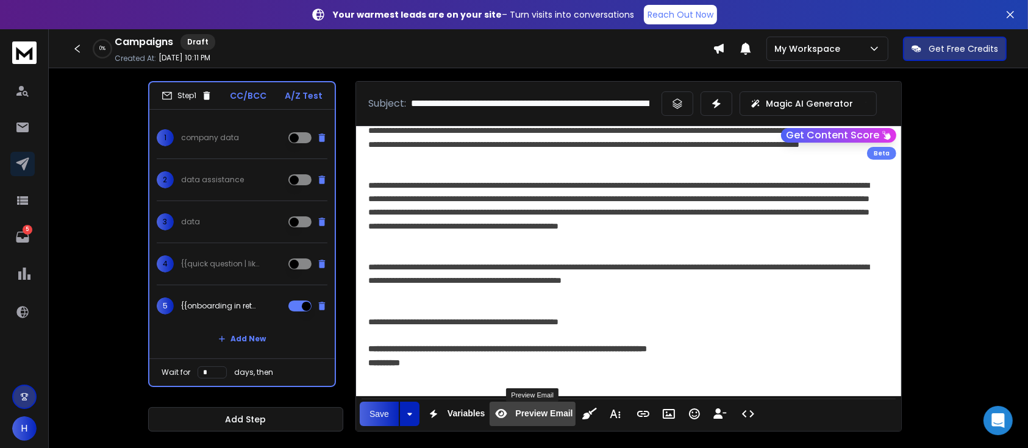
click at [547, 417] on span "Preview Email" at bounding box center [544, 414] width 62 height 10
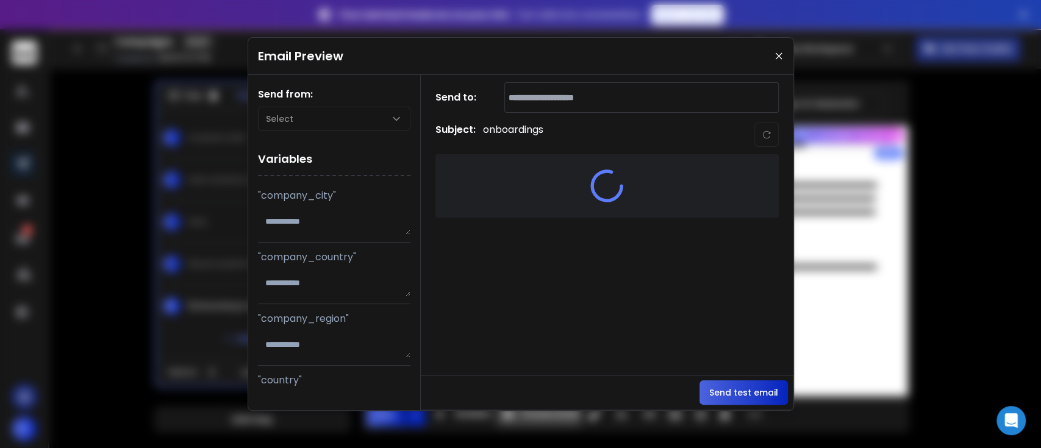
type textarea "**********"
type textarea "********"
type textarea "**********"
type textarea "****"
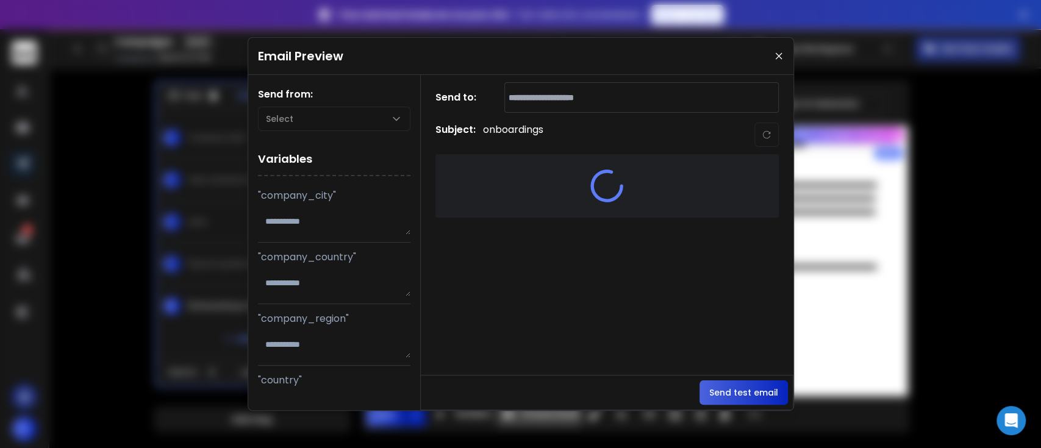
type textarea "**********"
type textarea "****"
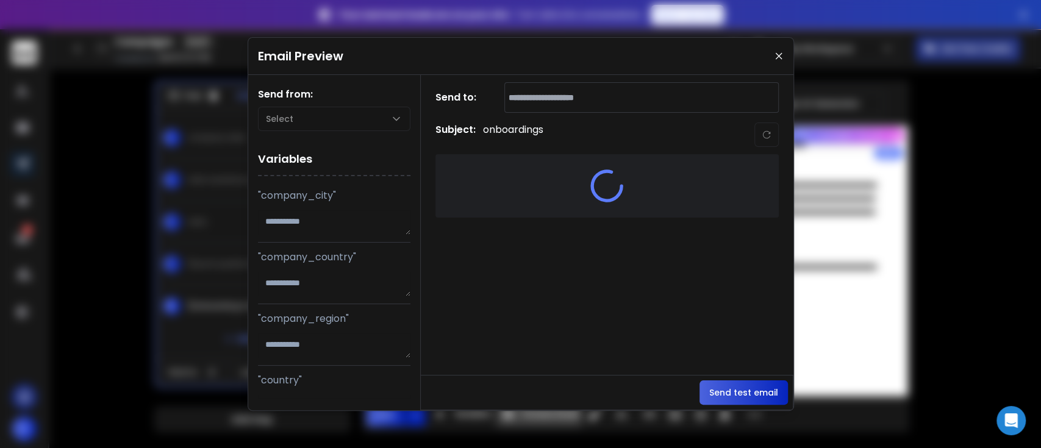
type textarea "**********"
type textarea "*****"
type textarea "****"
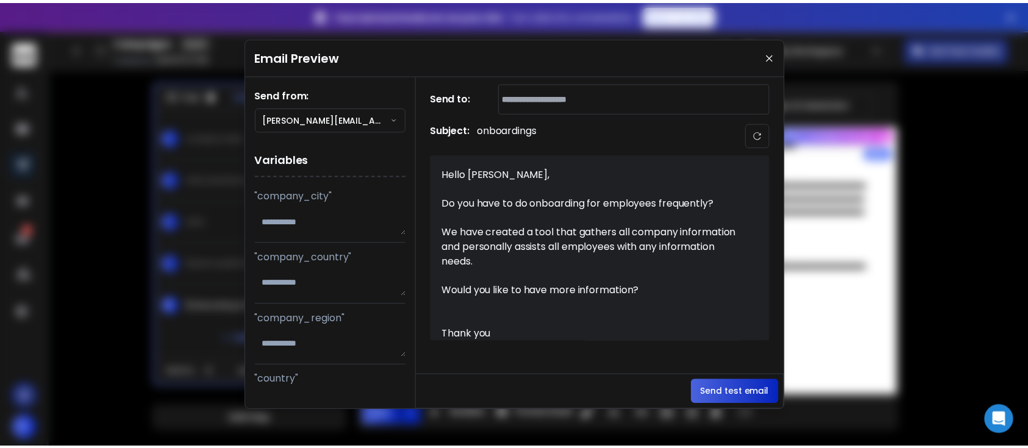
scroll to position [59, 0]
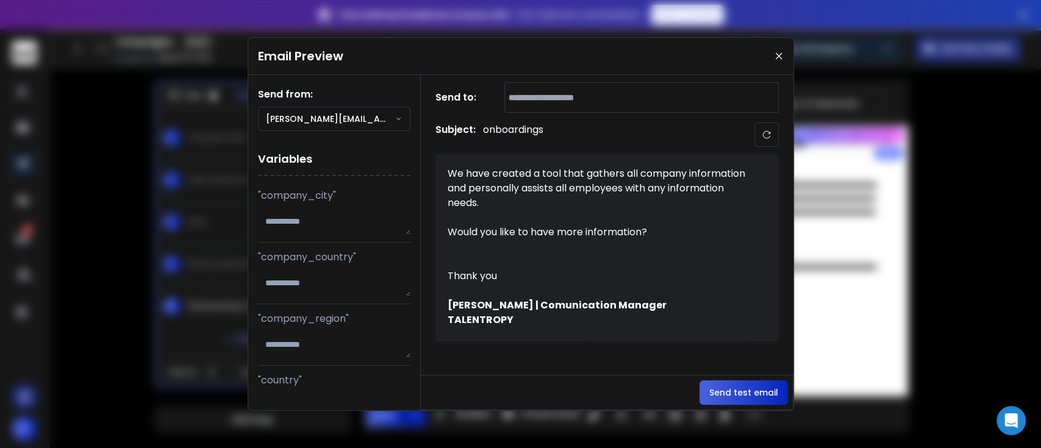
click at [778, 56] on icon at bounding box center [778, 55] width 7 height 7
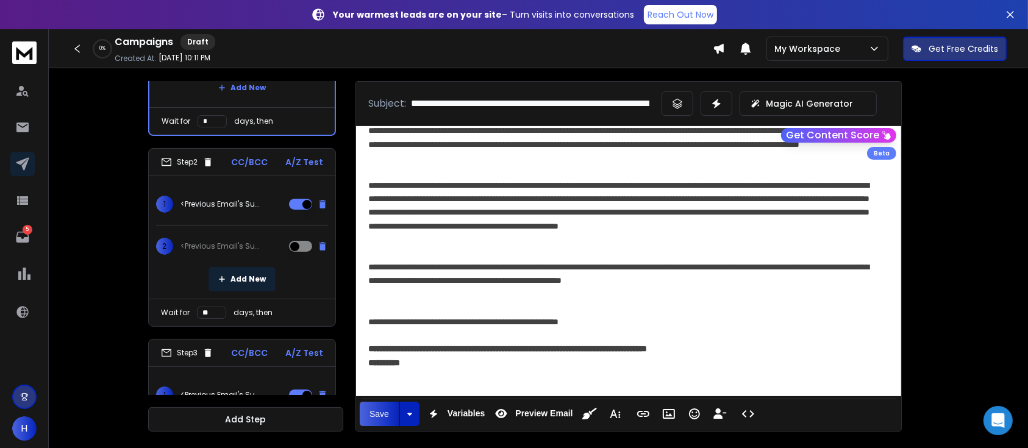
scroll to position [244, 0]
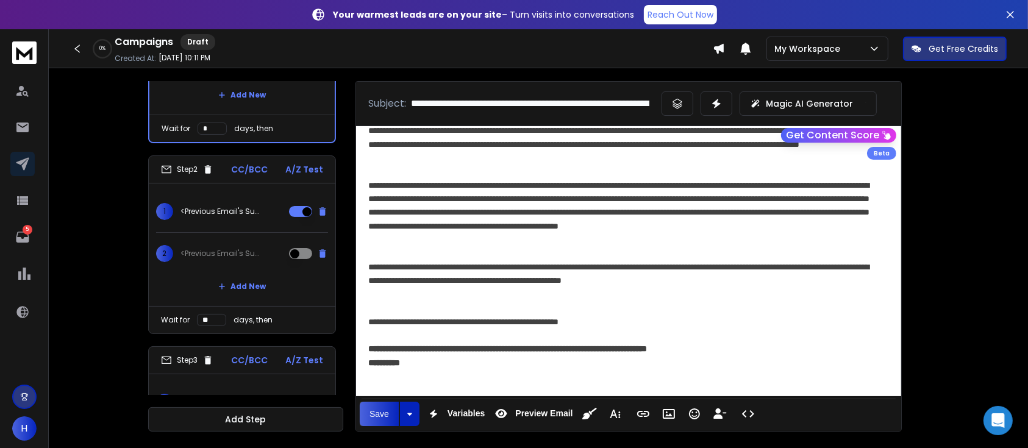
click at [161, 201] on div "1 <Previous Email's Subject>" at bounding box center [242, 212] width 172 height 42
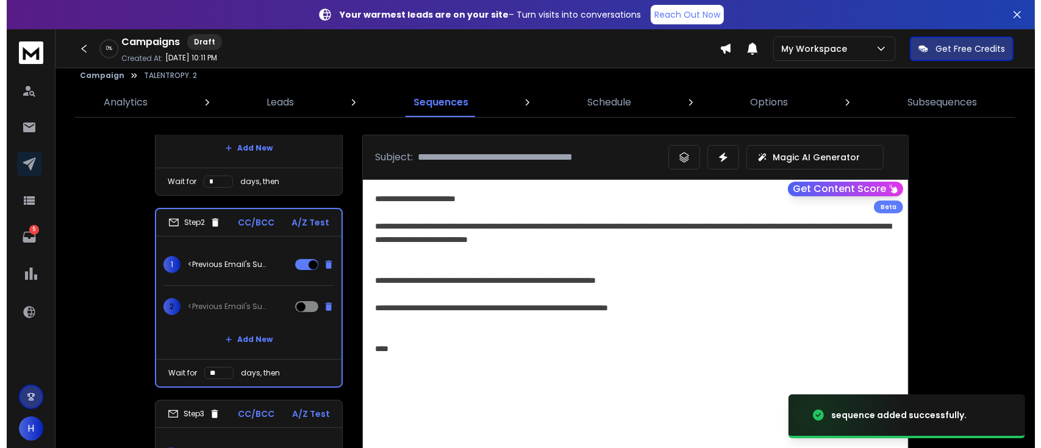
scroll to position [0, 0]
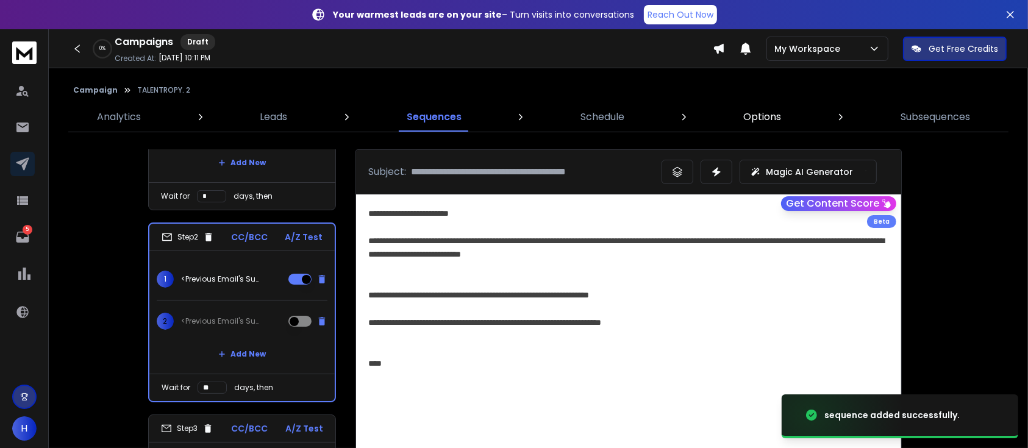
click at [762, 126] on link "Options" at bounding box center [763, 116] width 52 height 29
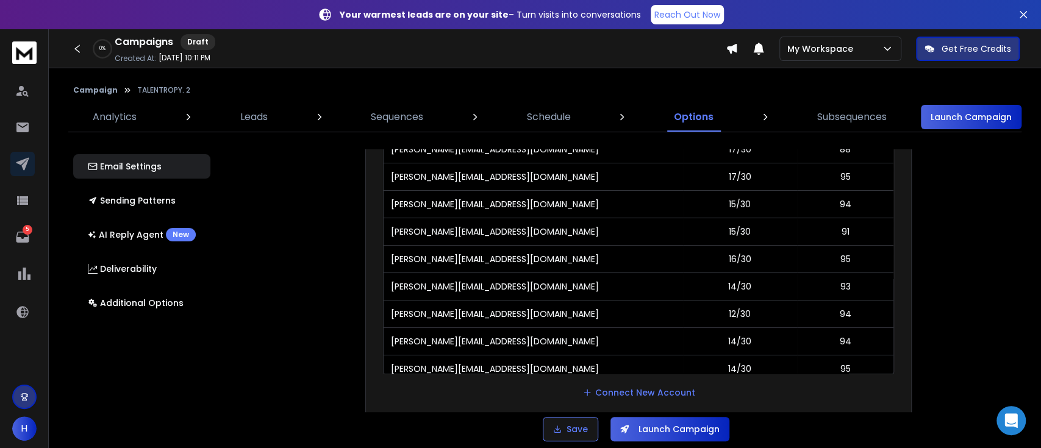
scroll to position [162, 0]
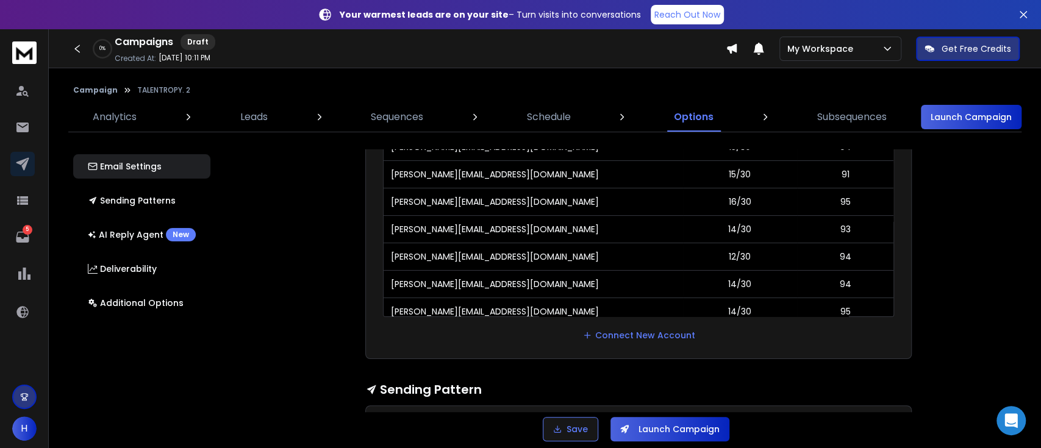
click at [671, 430] on button "Launch Campaign" at bounding box center [670, 429] width 119 height 24
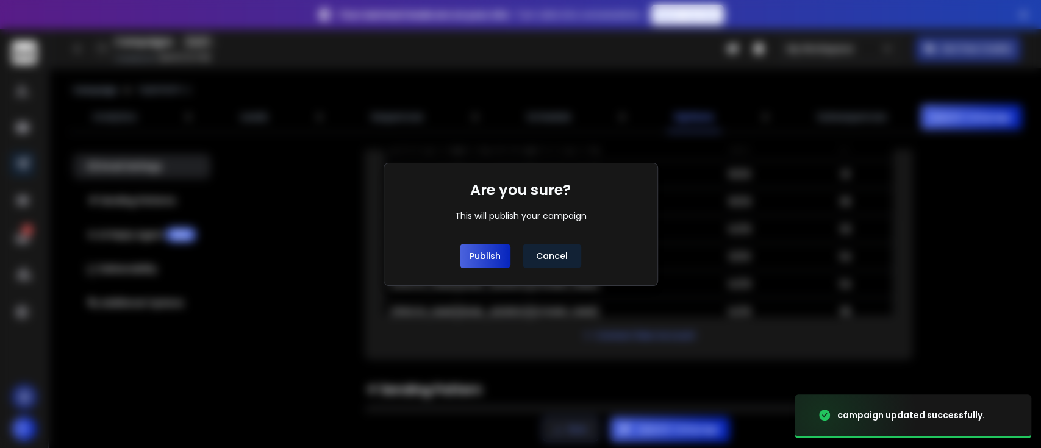
click at [468, 264] on button "Publish" at bounding box center [485, 256] width 51 height 24
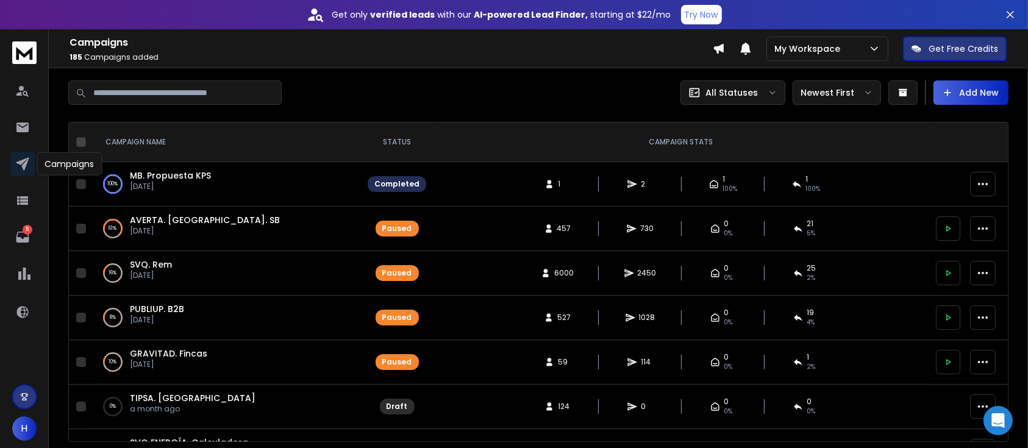
scroll to position [406, 0]
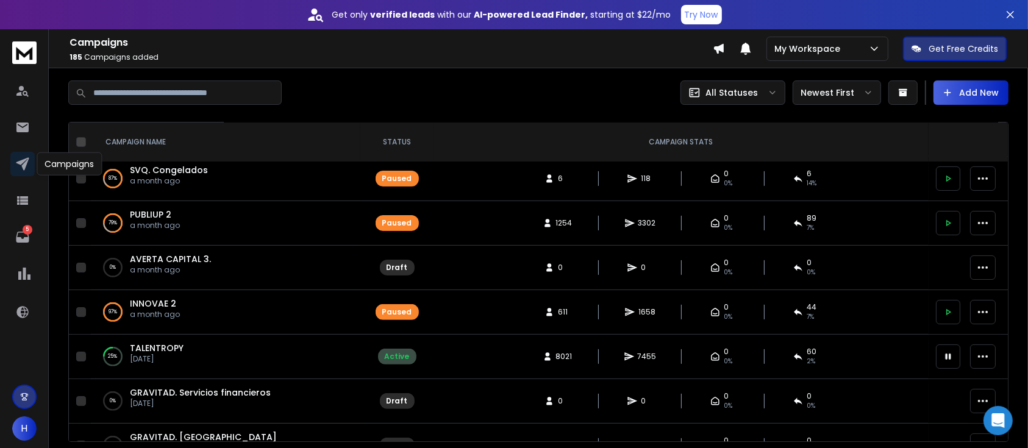
click at [116, 101] on input at bounding box center [174, 93] width 213 height 24
click at [24, 132] on icon at bounding box center [22, 127] width 15 height 15
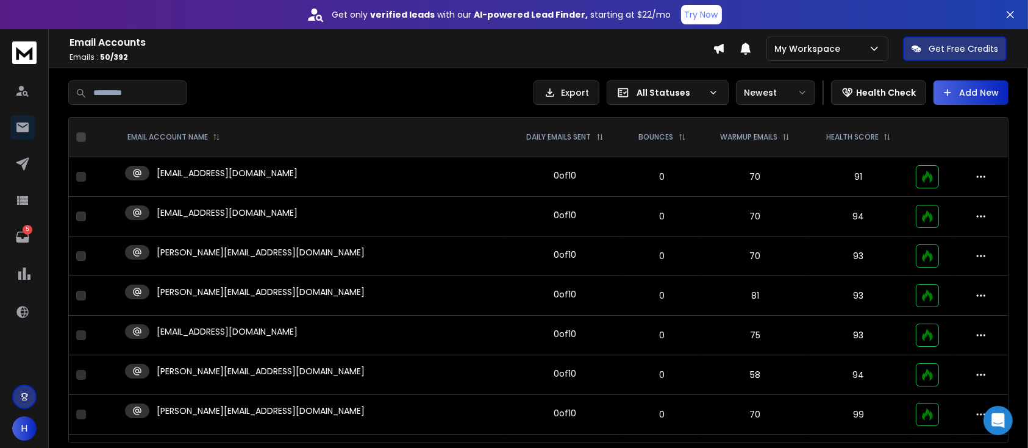
click at [146, 101] on input at bounding box center [127, 93] width 118 height 24
paste input "**********"
type input "**********"
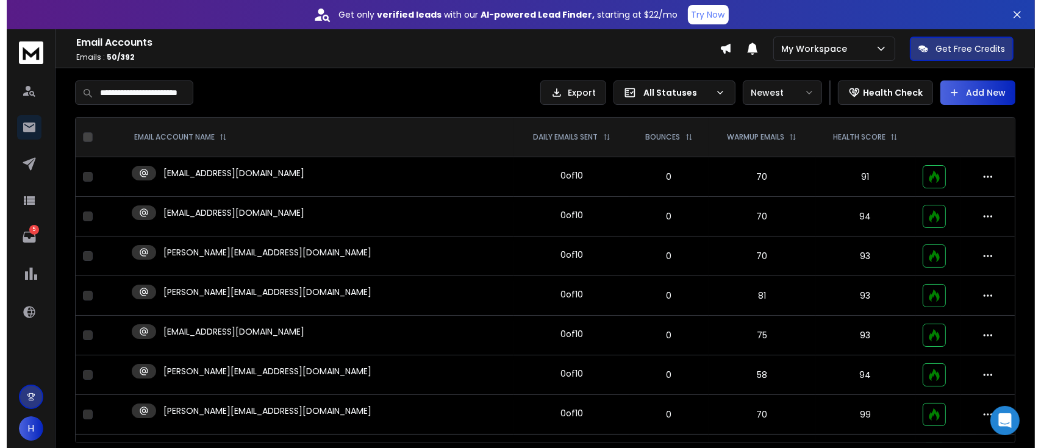
scroll to position [0, 15]
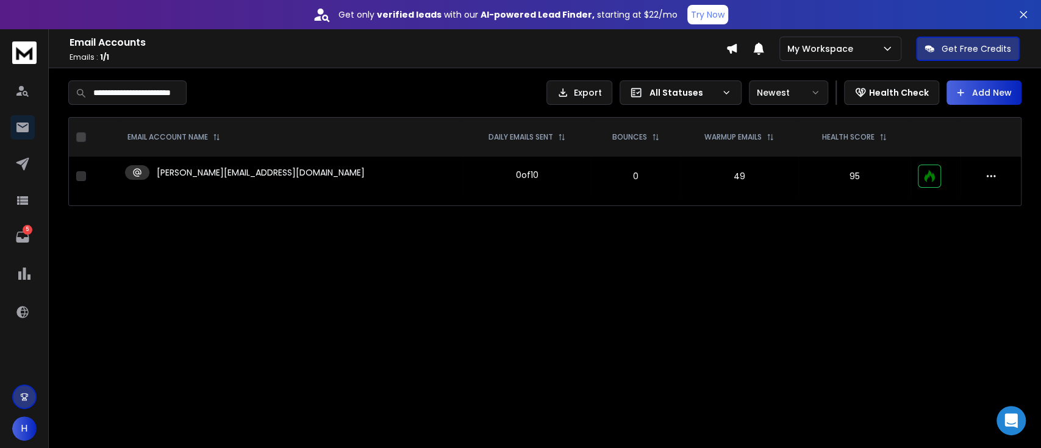
click at [271, 178] on p "[PERSON_NAME][EMAIL_ADDRESS][DOMAIN_NAME]" at bounding box center [261, 173] width 208 height 12
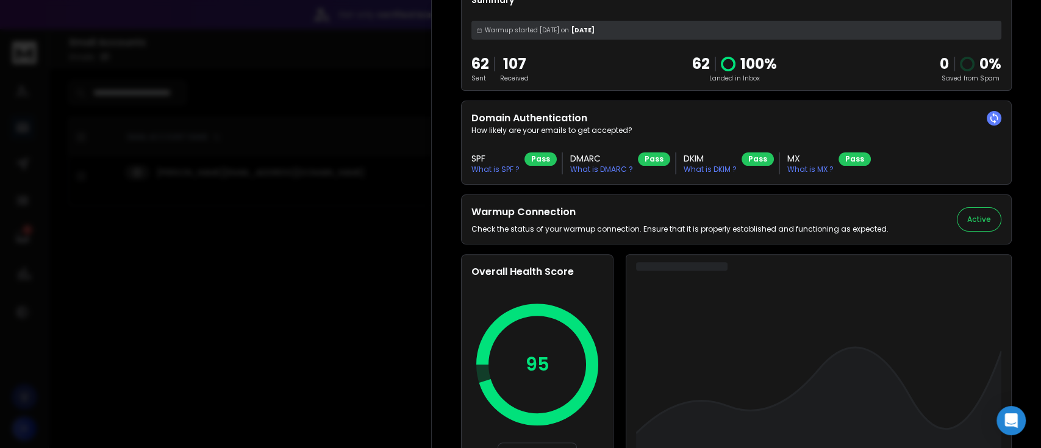
scroll to position [24, 0]
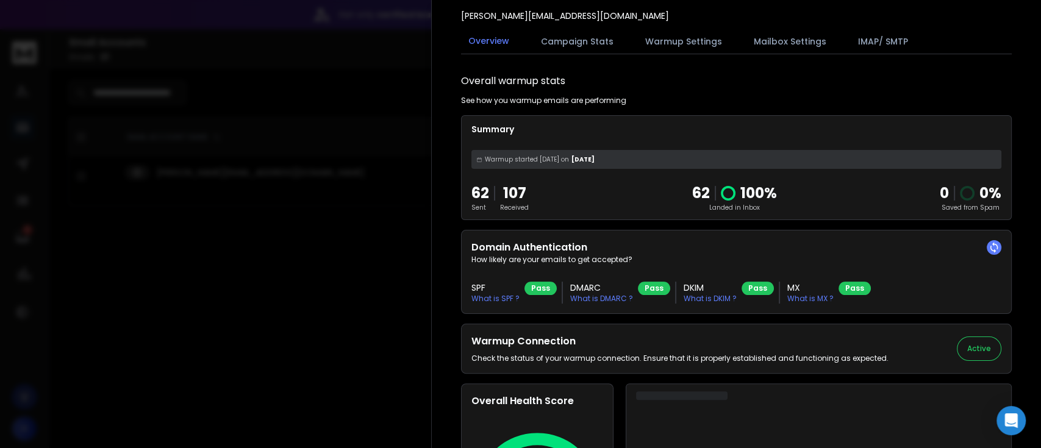
click at [257, 309] on div at bounding box center [520, 224] width 1041 height 448
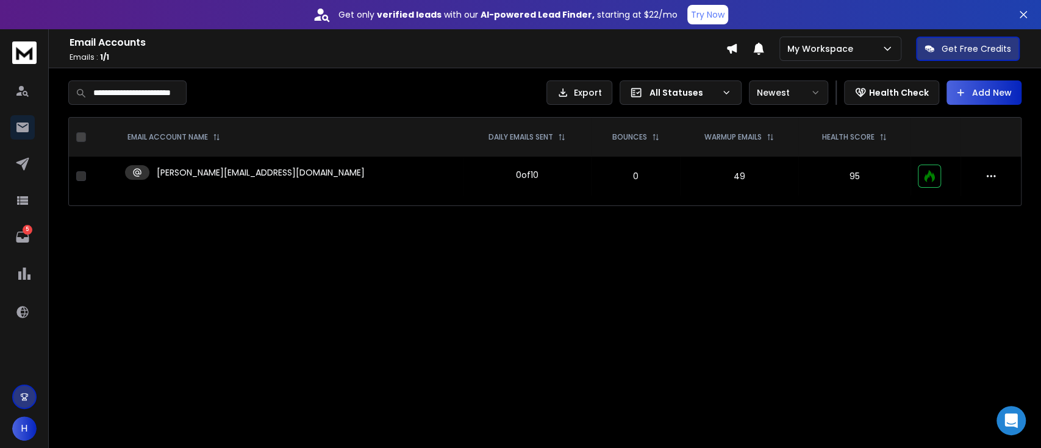
click at [690, 95] on p "All Statuses" at bounding box center [683, 93] width 67 height 12
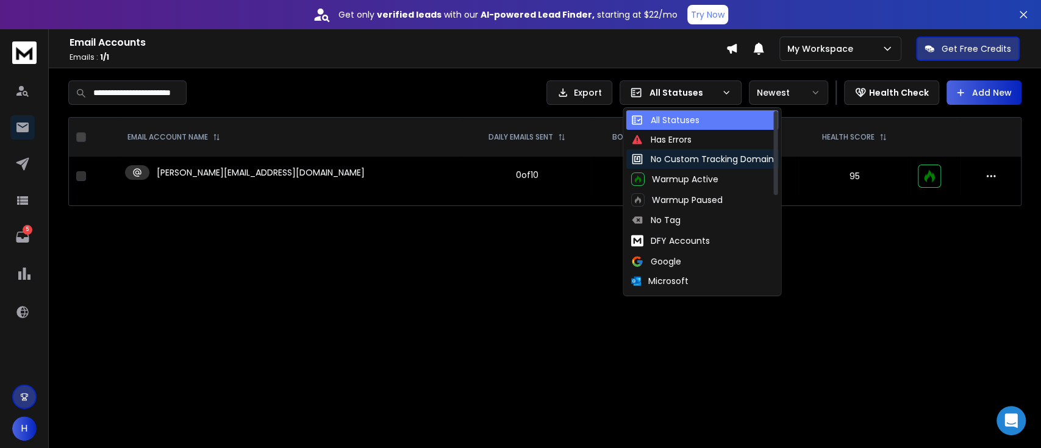
click at [719, 157] on div "No Custom Tracking Domain" at bounding box center [702, 159] width 143 height 12
